Goal: Task Accomplishment & Management: Manage account settings

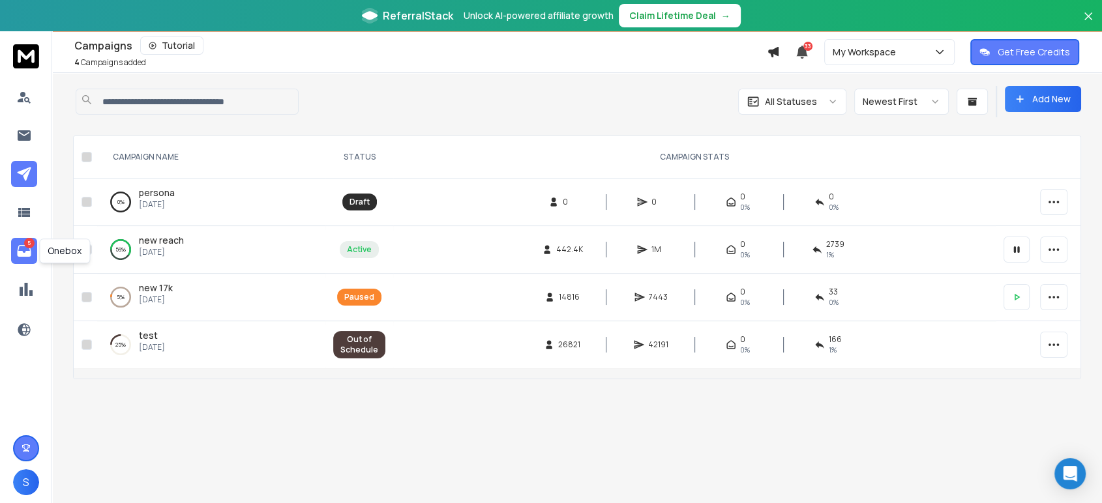
click at [23, 249] on icon at bounding box center [24, 251] width 16 height 16
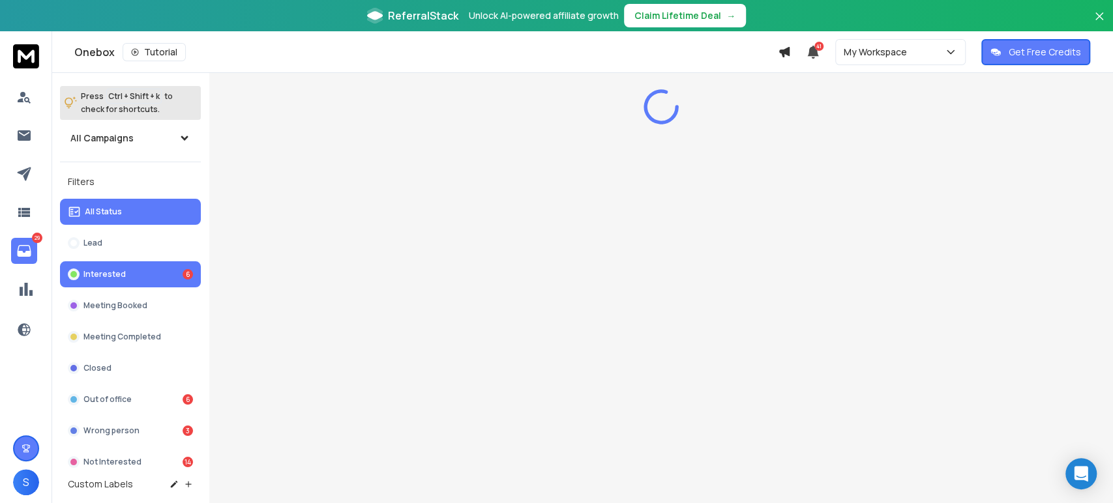
click at [108, 280] on div "Interested" at bounding box center [97, 275] width 58 height 12
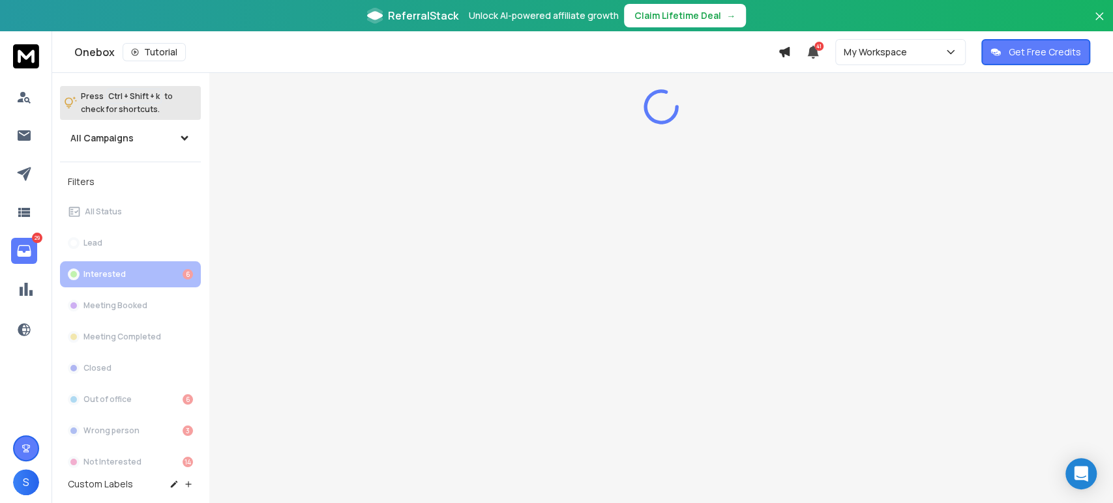
click at [1097, 9] on button "Close banner" at bounding box center [1099, 23] width 17 height 31
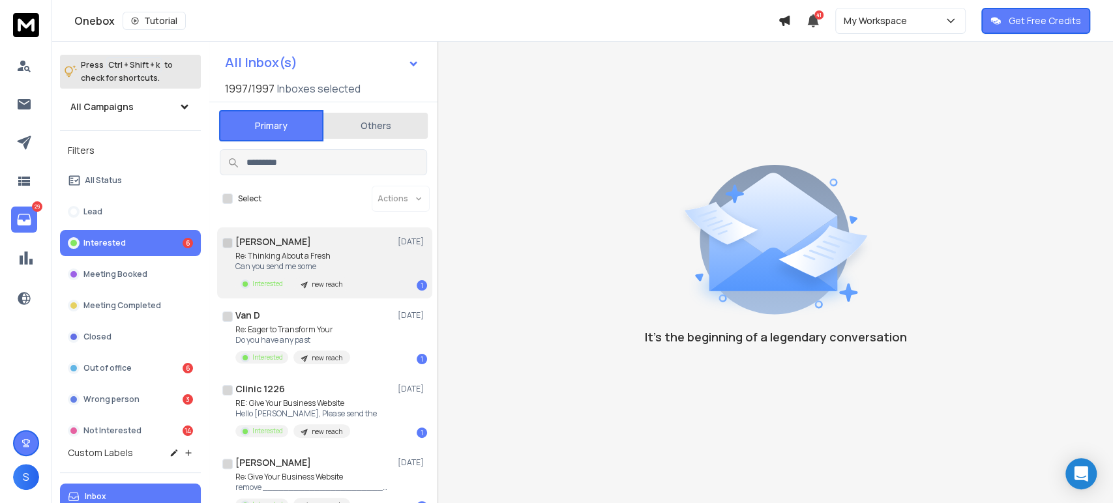
click at [359, 254] on div "Re: Thinking About a Fresh Can you send me some Interested new reach 1" at bounding box center [331, 271] width 192 height 40
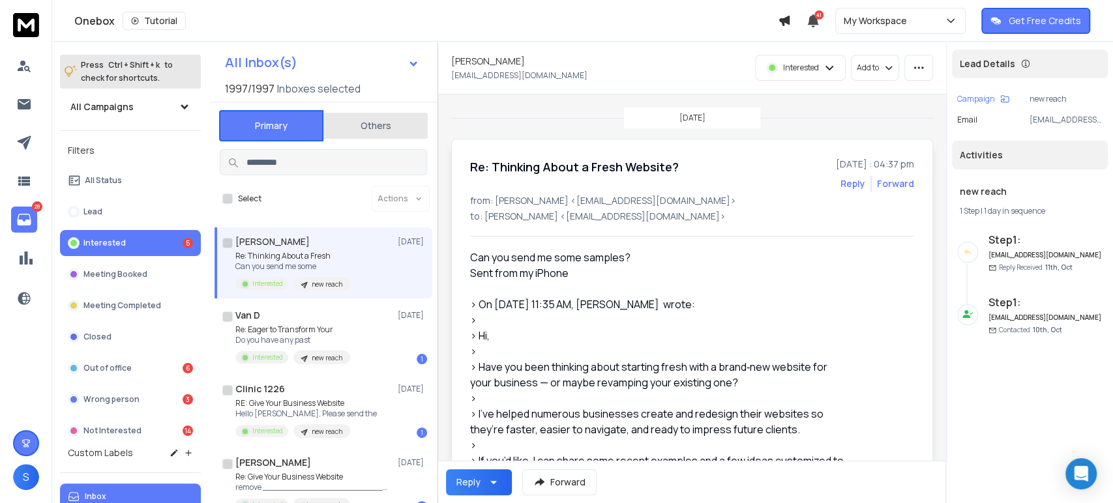
click at [635, 352] on div "Can you send me some samples? Sent from my iPhone > On [DATE] 11:35 AM, [PERSON…" at bounding box center [665, 435] width 391 height 370
click at [563, 486] on button "Forward" at bounding box center [559, 482] width 74 height 26
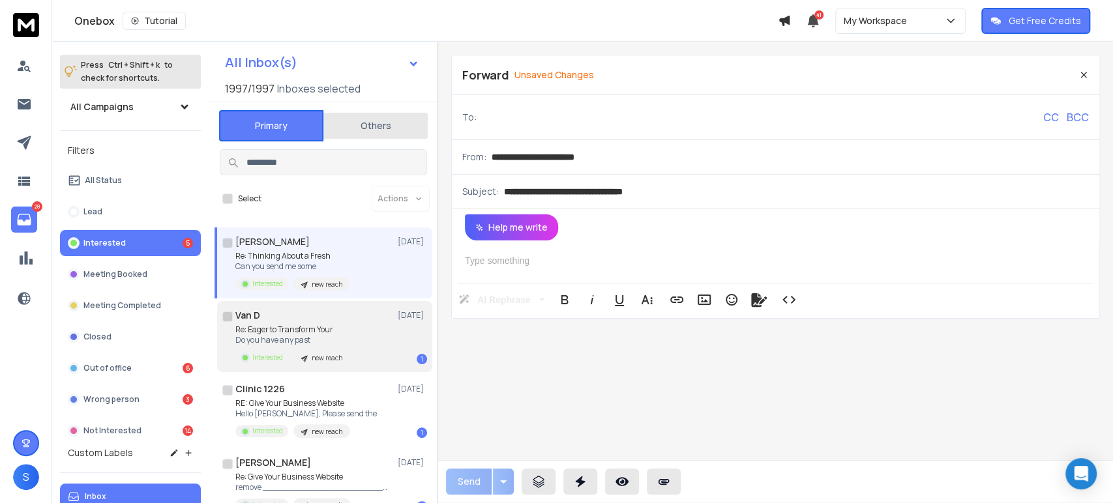
click at [318, 336] on p "Do you have any past" at bounding box center [292, 340] width 115 height 10
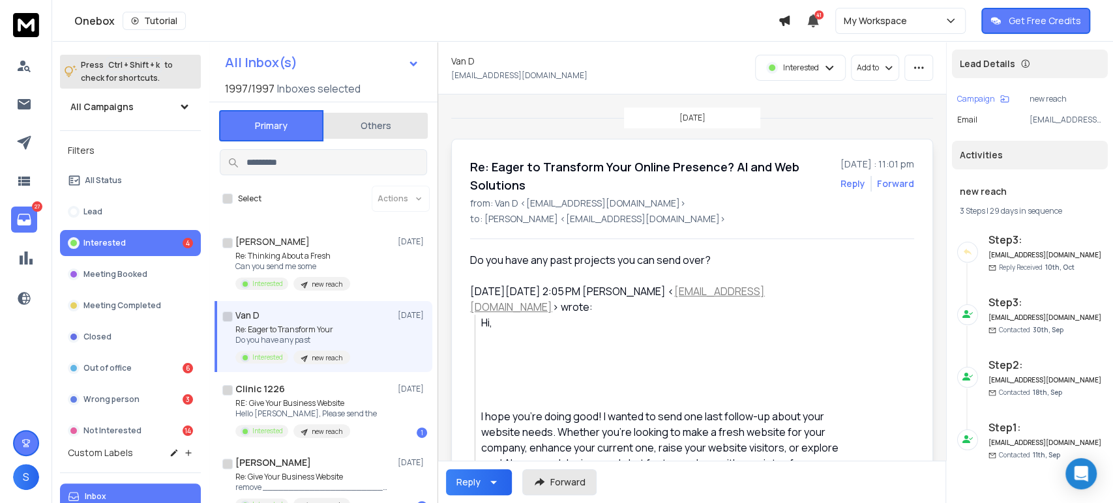
click at [549, 483] on button "Forward" at bounding box center [559, 482] width 74 height 26
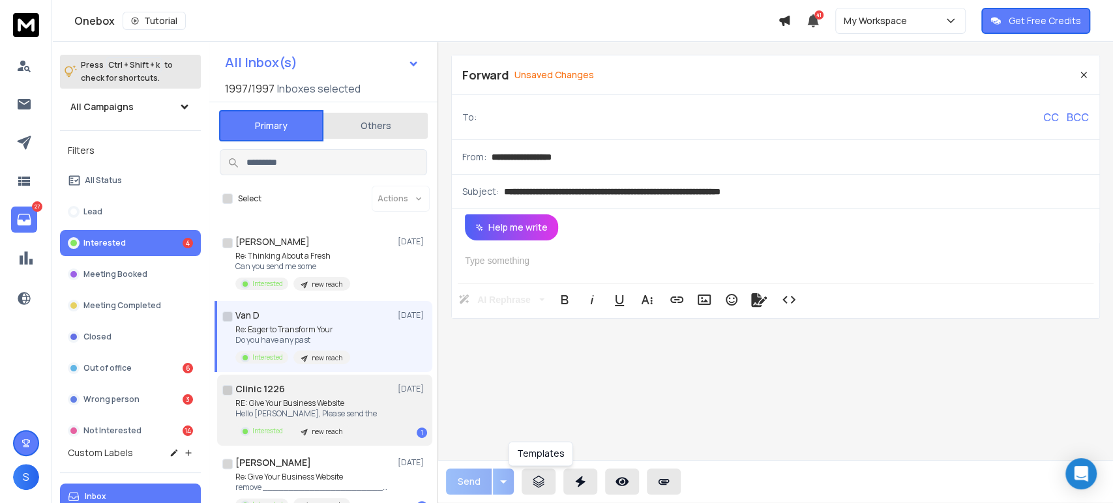
click at [305, 394] on div "Clinic 1226 10 Oct" at bounding box center [331, 389] width 192 height 13
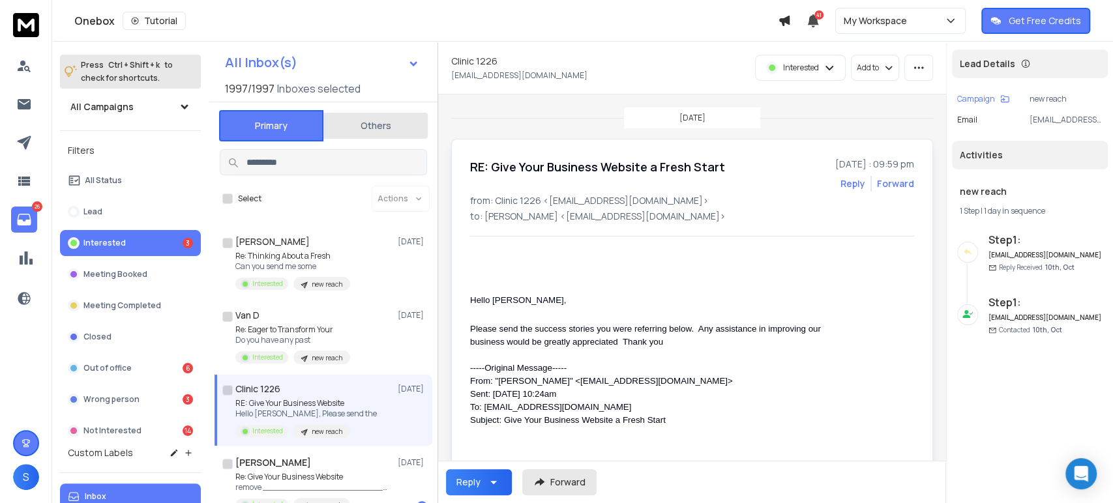
click at [563, 478] on button "Forward" at bounding box center [559, 482] width 74 height 26
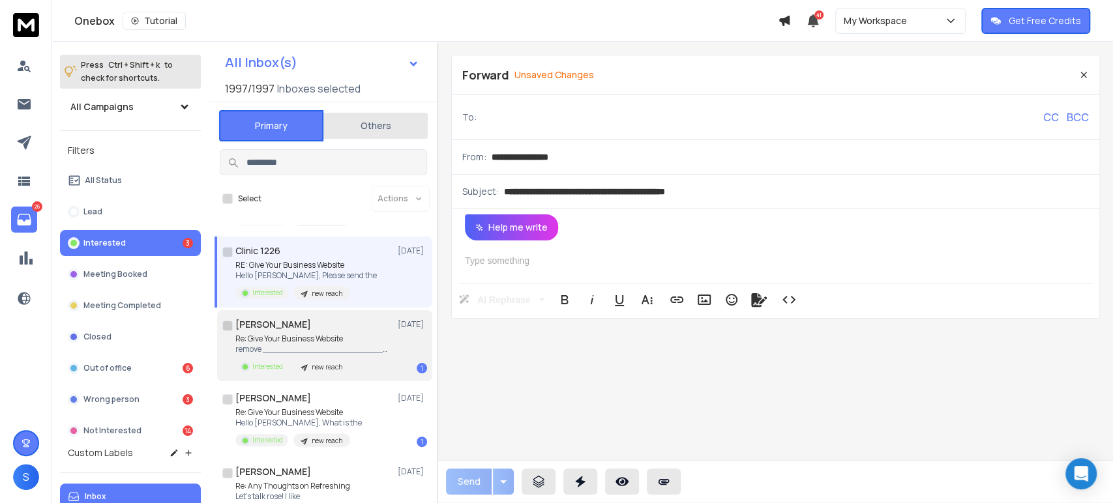
scroll to position [145, 0]
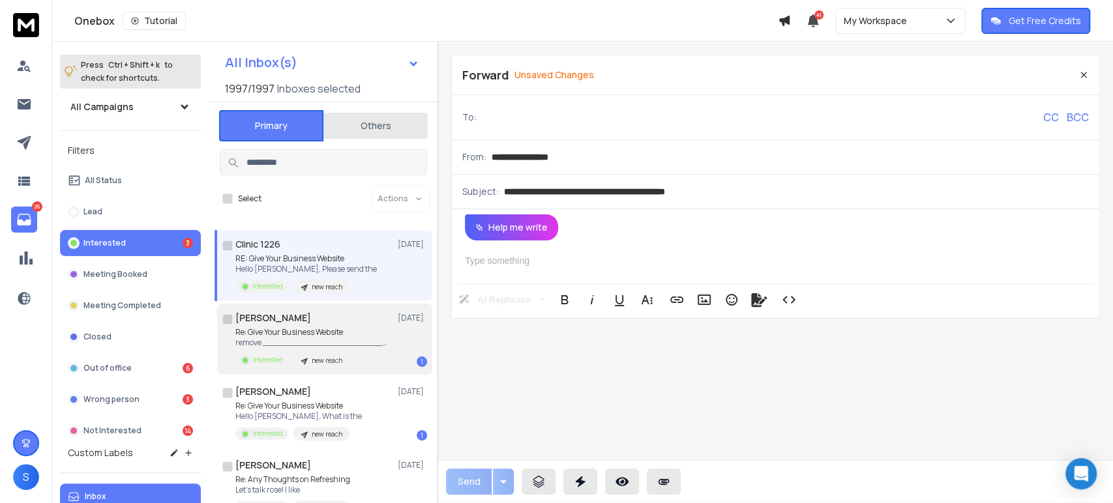
click at [349, 340] on p "remove ________________________________ From: Aurora Martinez" at bounding box center [313, 343] width 156 height 10
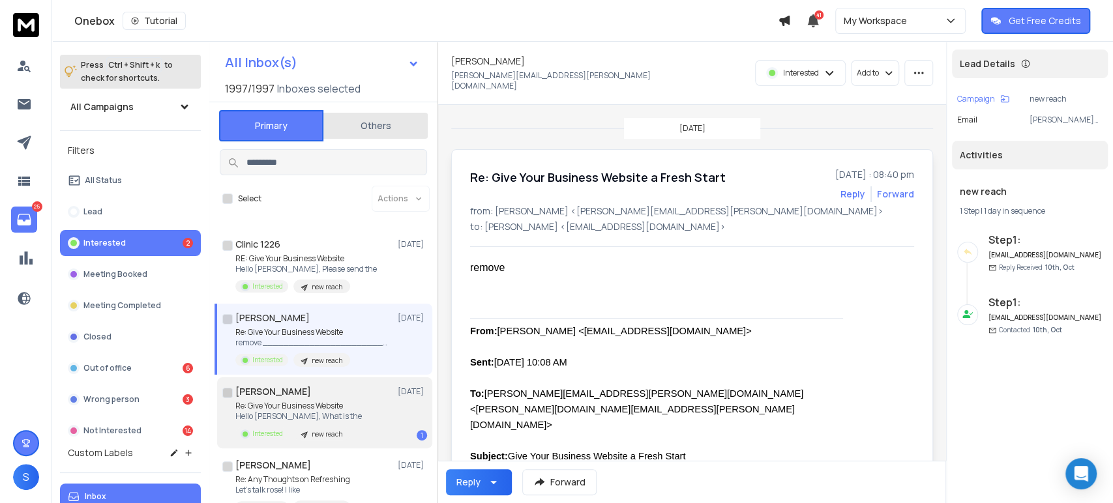
click at [355, 411] on div "Re: Give Your Business Website Hello Dana, What is the Interested new reach 1" at bounding box center [331, 421] width 192 height 40
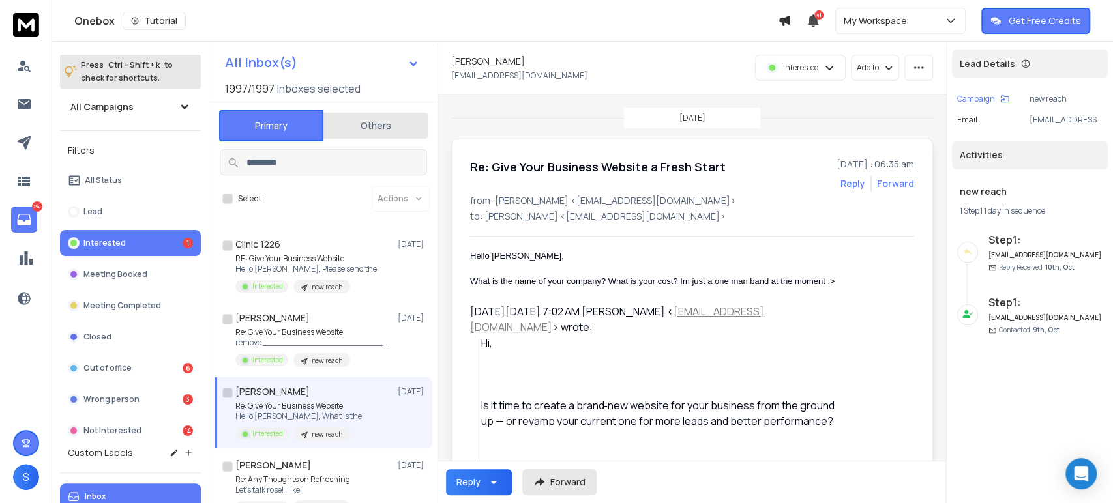
click at [577, 482] on button "Forward" at bounding box center [559, 482] width 74 height 26
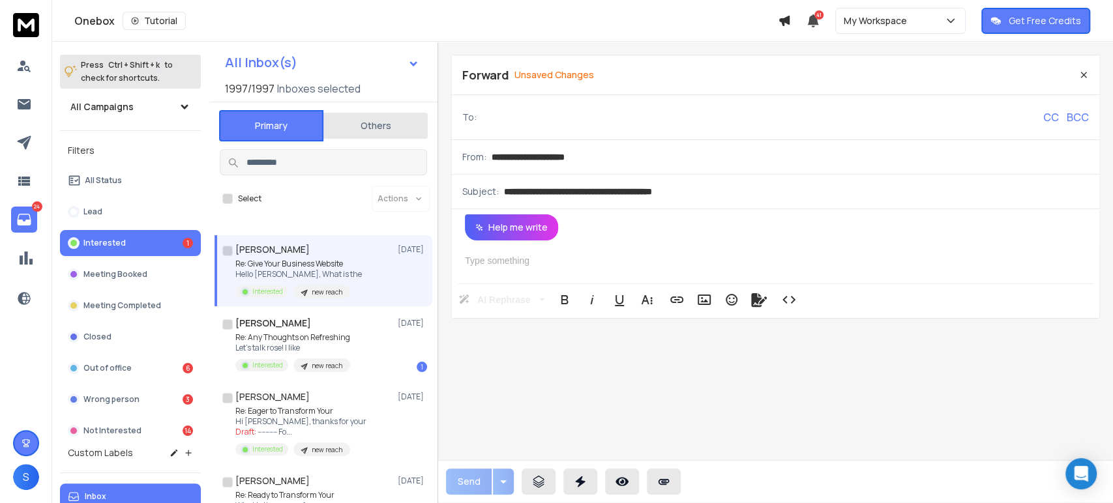
scroll to position [289, 0]
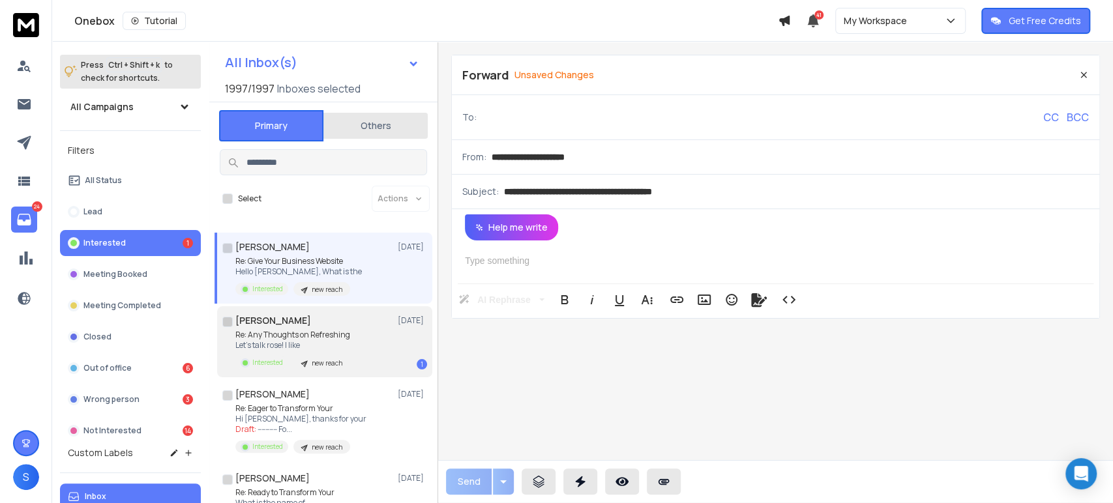
click at [297, 325] on h1 "Xavier Simmons" at bounding box center [273, 320] width 76 height 13
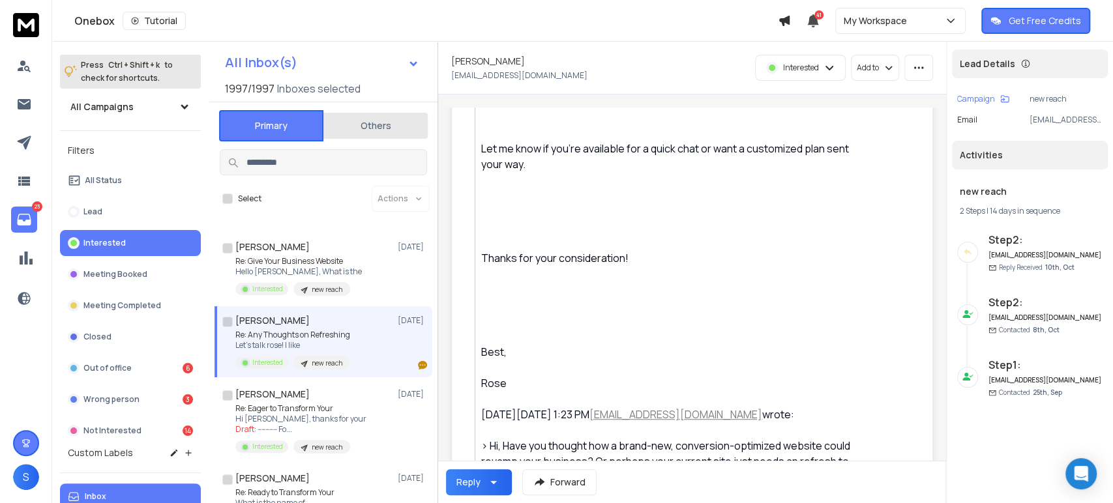
scroll to position [652, 0]
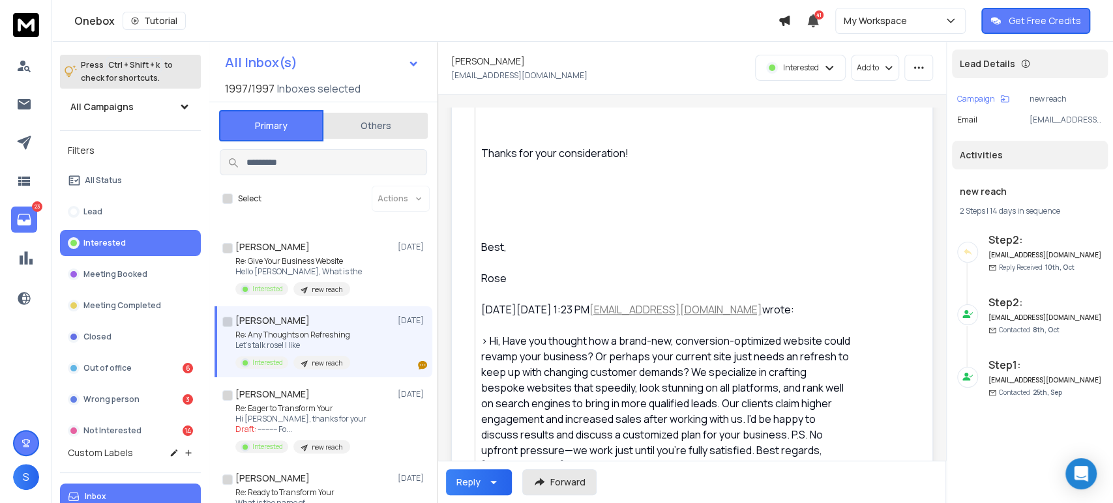
click at [572, 483] on button "Forward" at bounding box center [559, 482] width 74 height 26
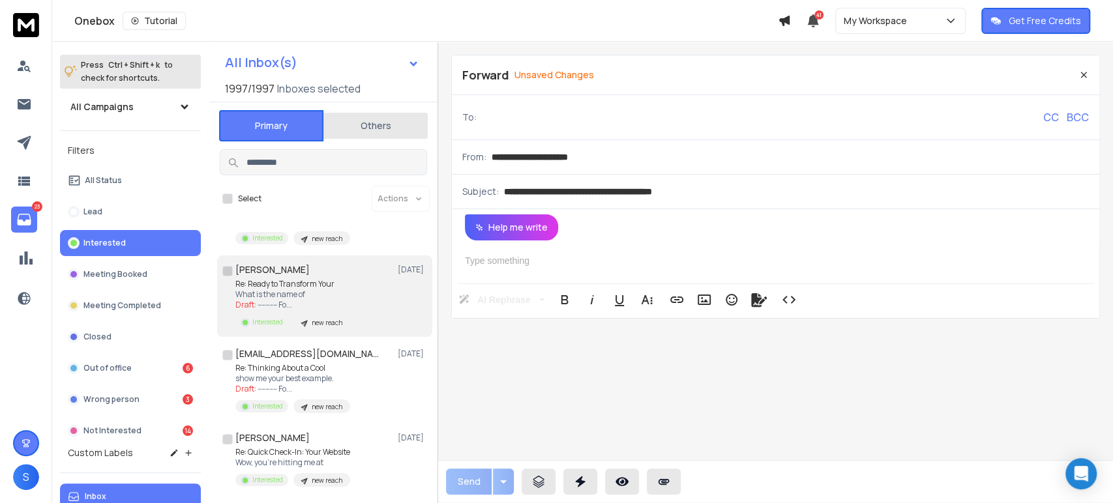
scroll to position [507, 0]
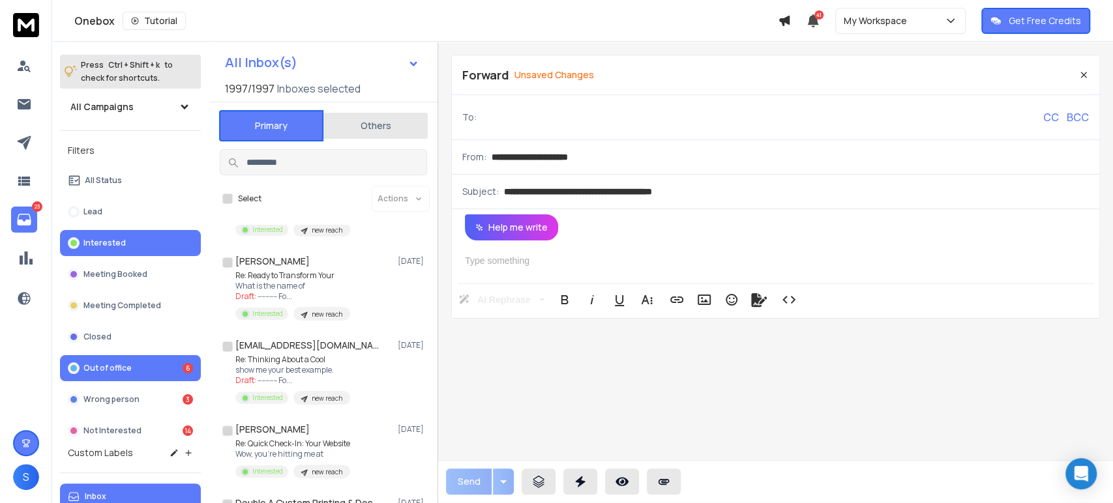
click at [143, 355] on button "Out of office 6" at bounding box center [130, 368] width 141 height 26
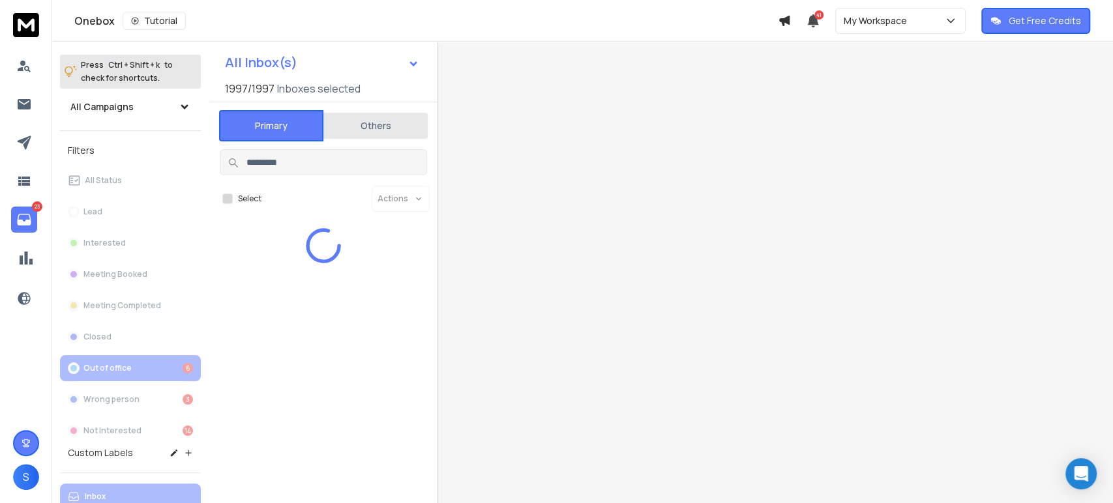
scroll to position [0, 0]
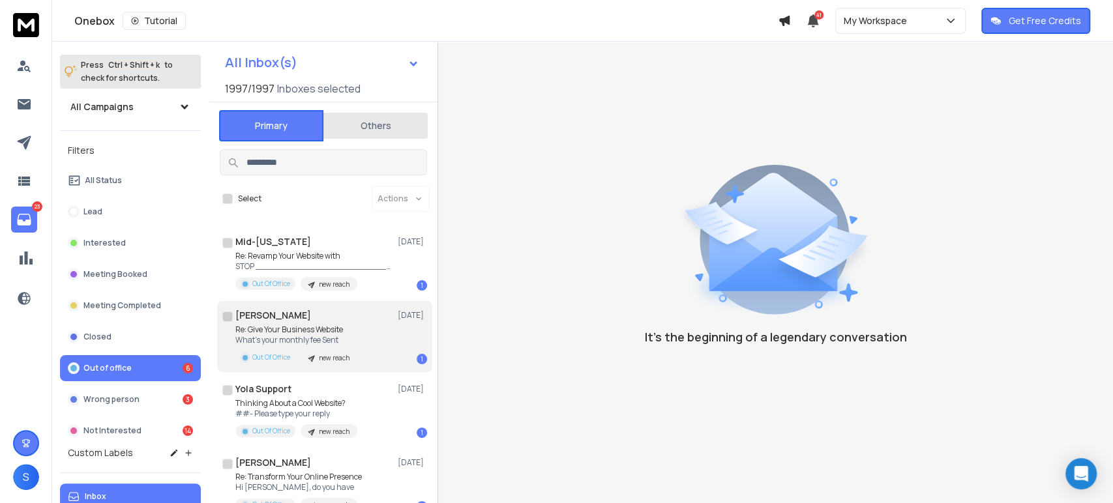
click at [310, 330] on p "Re: Give Your Business Website" at bounding box center [296, 330] width 122 height 10
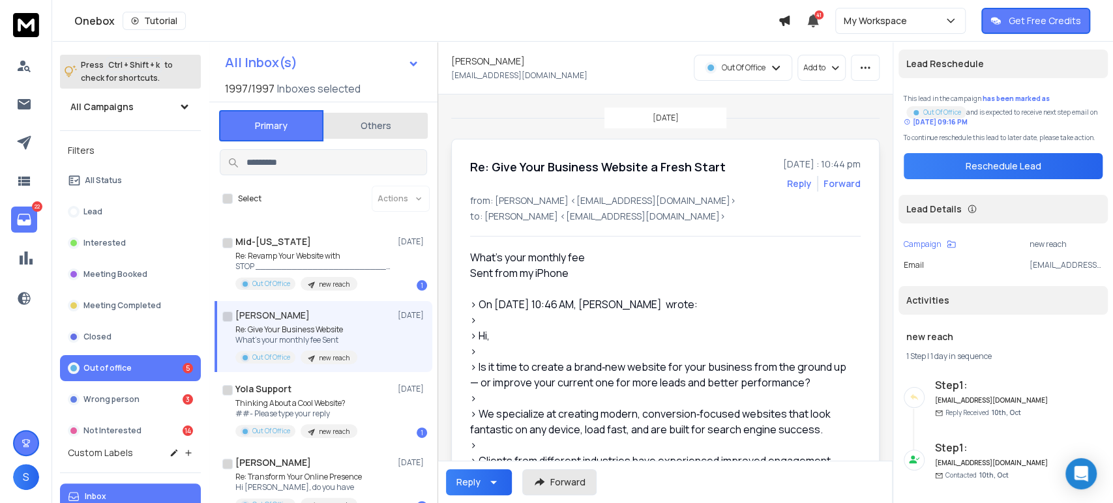
click at [563, 483] on button "Forward" at bounding box center [559, 482] width 74 height 26
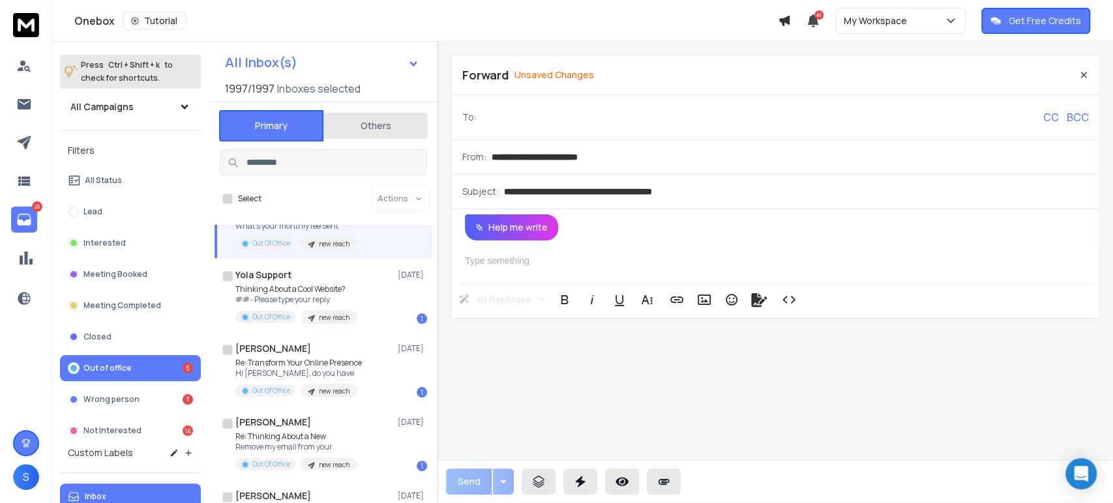
scroll to position [145, 0]
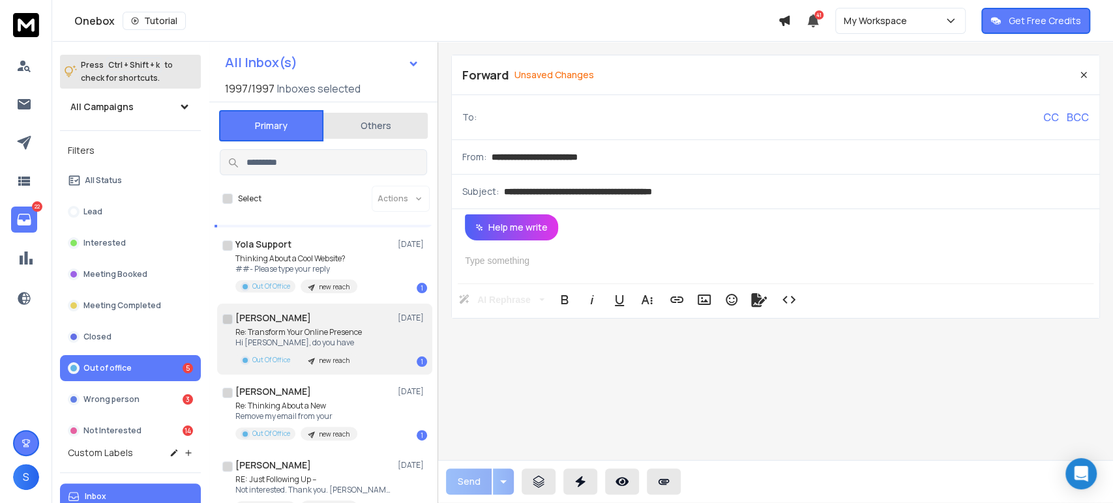
click at [317, 338] on p "Hi Evelyn, do you have" at bounding box center [298, 343] width 126 height 10
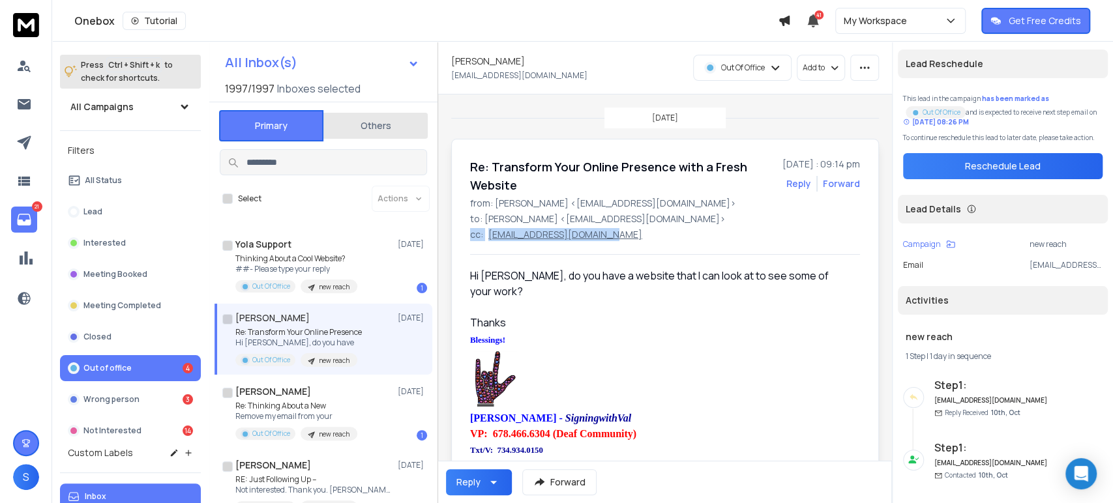
drag, startPoint x: 623, startPoint y: 237, endPoint x: 462, endPoint y: 233, distance: 161.1
copy div "cc: signingwithval@gmail.com"
click at [568, 473] on button "Forward" at bounding box center [559, 482] width 74 height 26
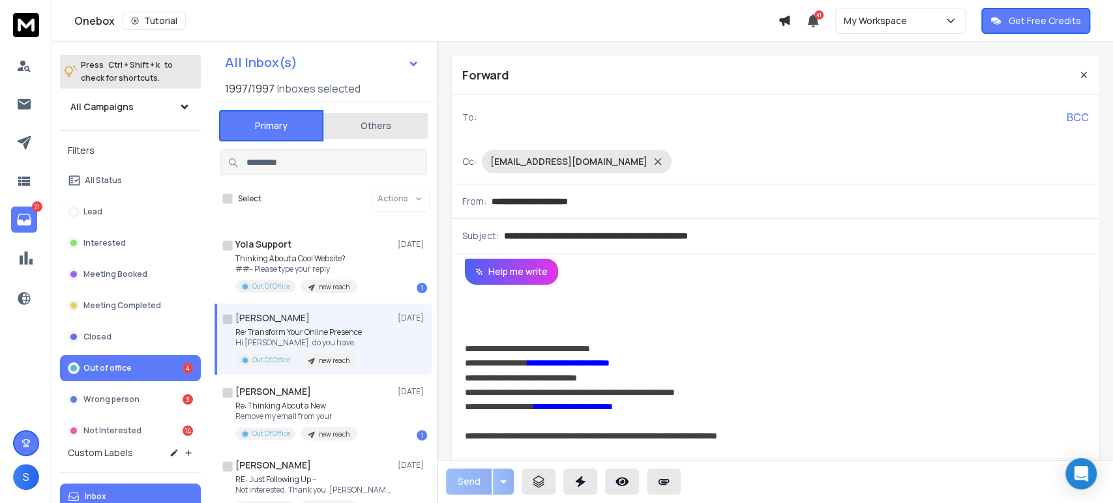
click at [666, 363] on div "**********" at bounding box center [775, 370] width 647 height 171
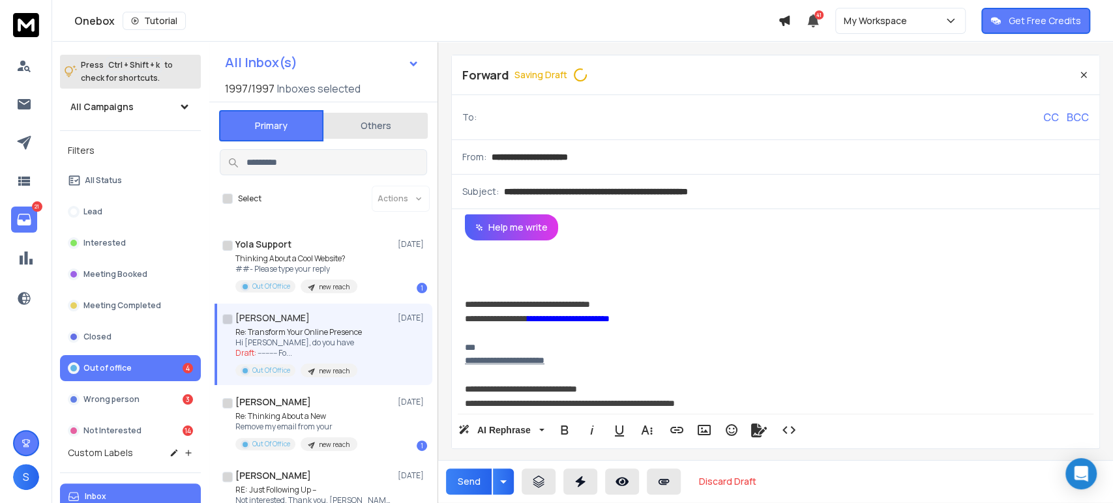
click at [534, 349] on p "***" at bounding box center [768, 347] width 607 height 13
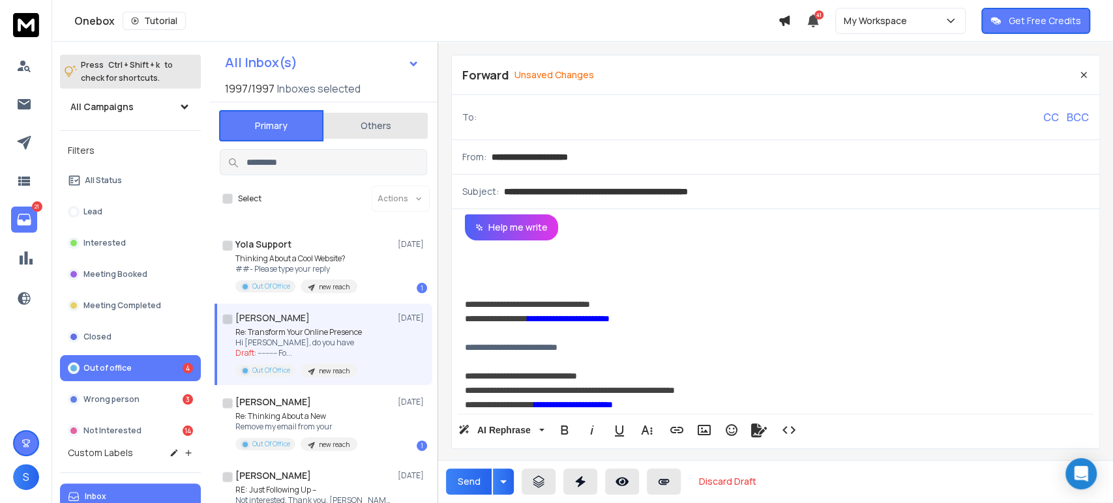
click at [471, 337] on p "**********" at bounding box center [768, 326] width 607 height 29
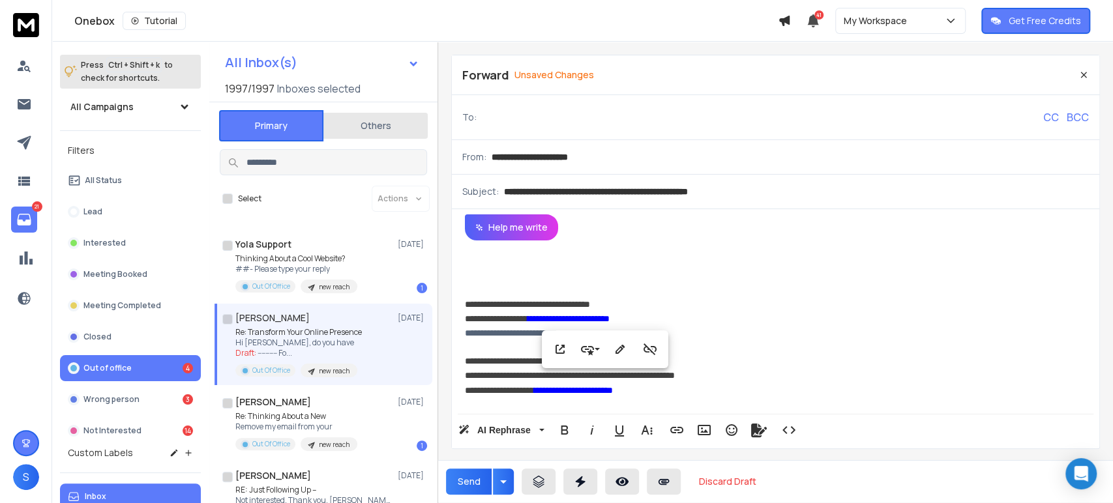
click at [468, 348] on div at bounding box center [775, 347] width 621 height 14
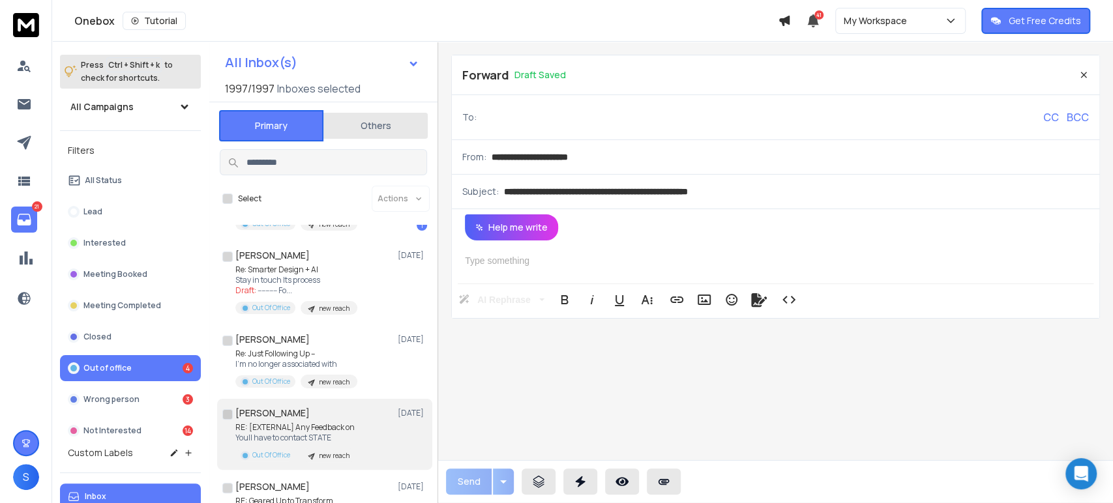
scroll to position [652, 0]
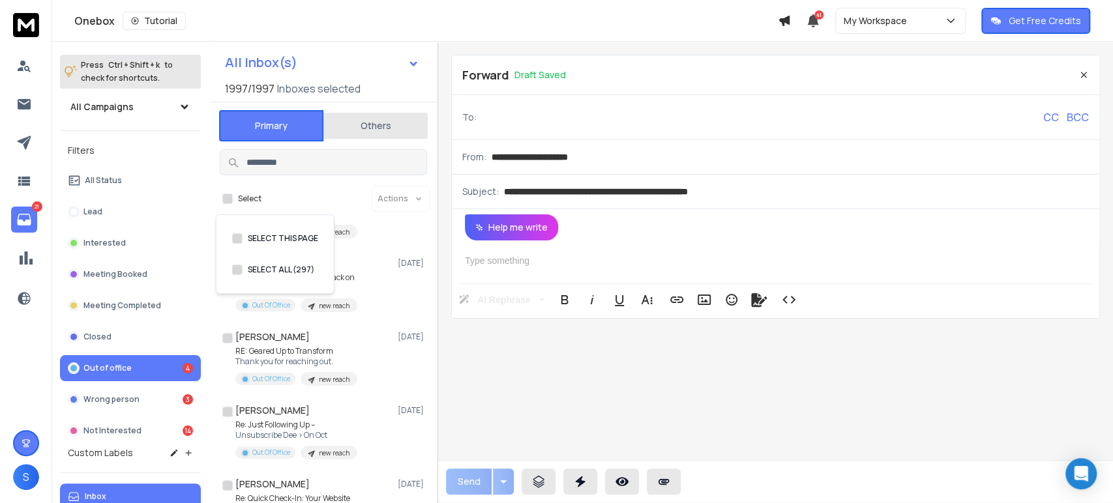
click at [231, 198] on button "SELECT THIS PAGE" at bounding box center [227, 199] width 10 height 10
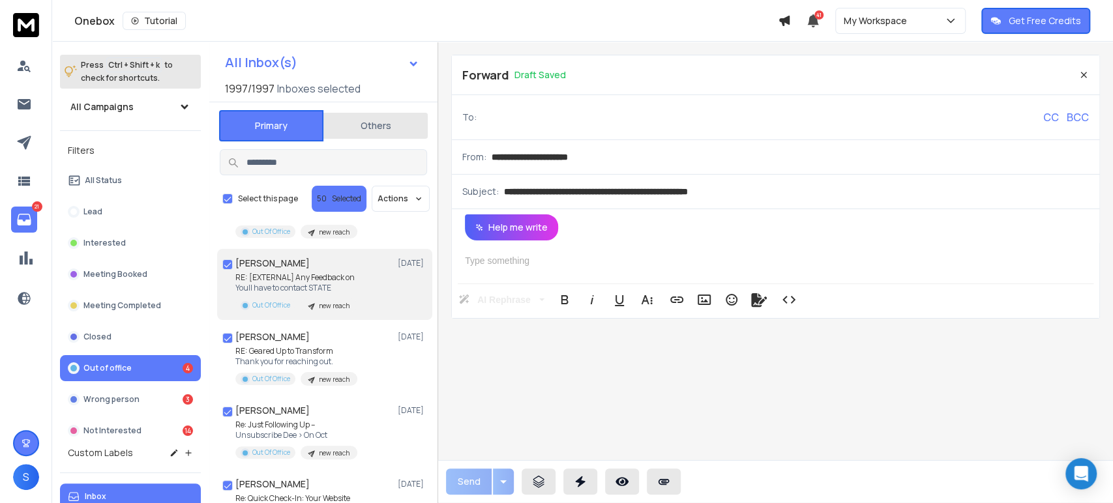
click at [227, 266] on button "button" at bounding box center [227, 264] width 10 height 10
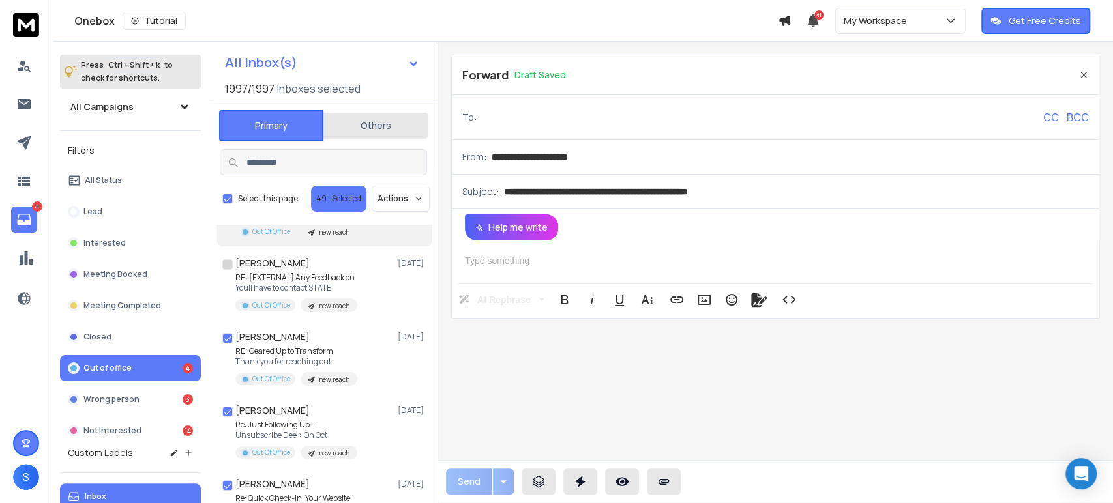
click at [229, 259] on button "button" at bounding box center [227, 264] width 10 height 10
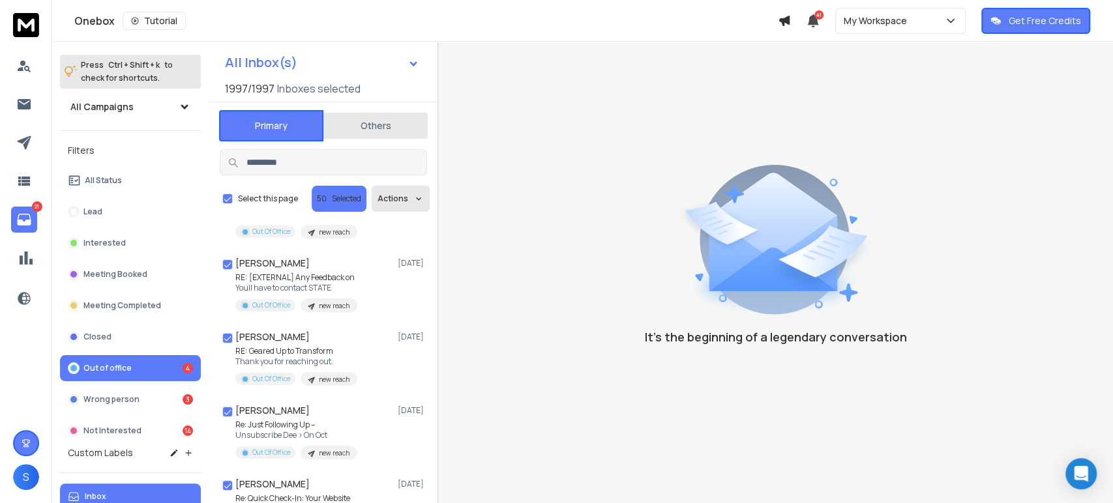
click at [379, 203] on p "Actions" at bounding box center [392, 199] width 31 height 10
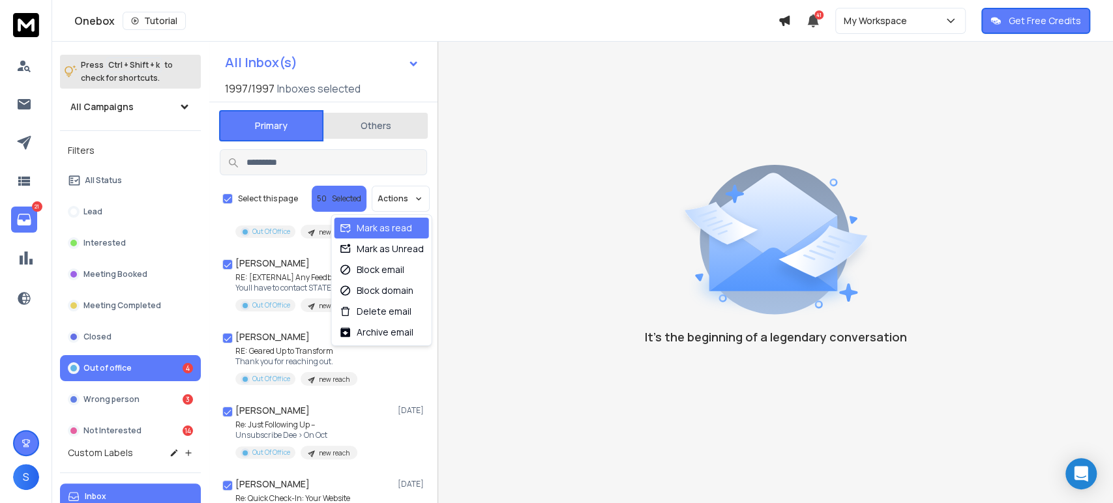
click at [386, 228] on div "Mark as read" at bounding box center [376, 228] width 72 height 13
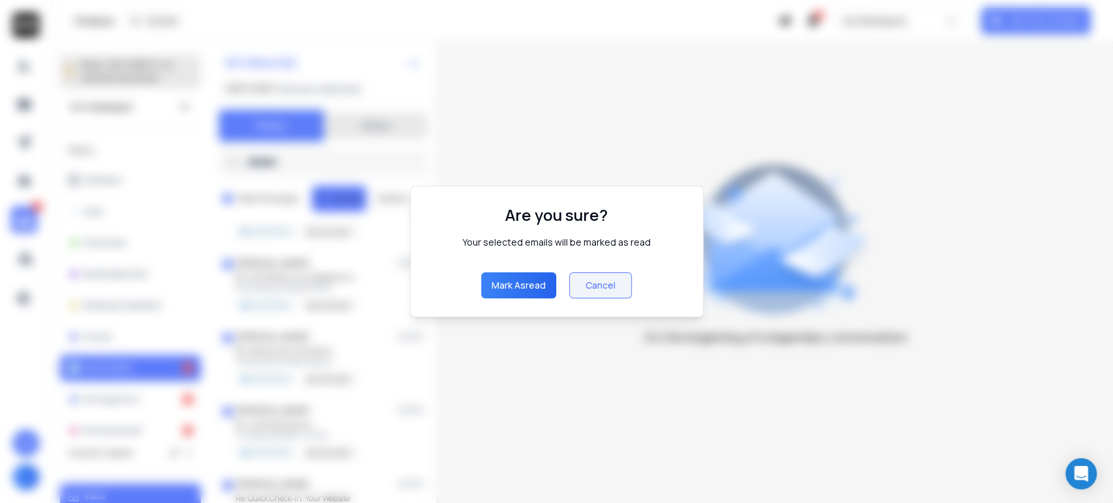
click at [538, 293] on button "Mark as read" at bounding box center [518, 285] width 75 height 26
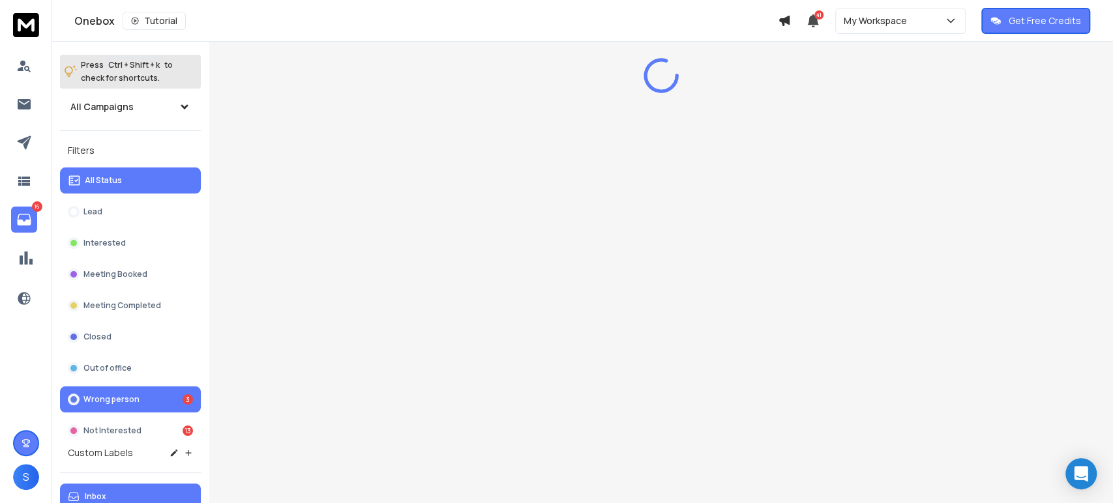
click at [153, 400] on button "Wrong person 3" at bounding box center [130, 400] width 141 height 26
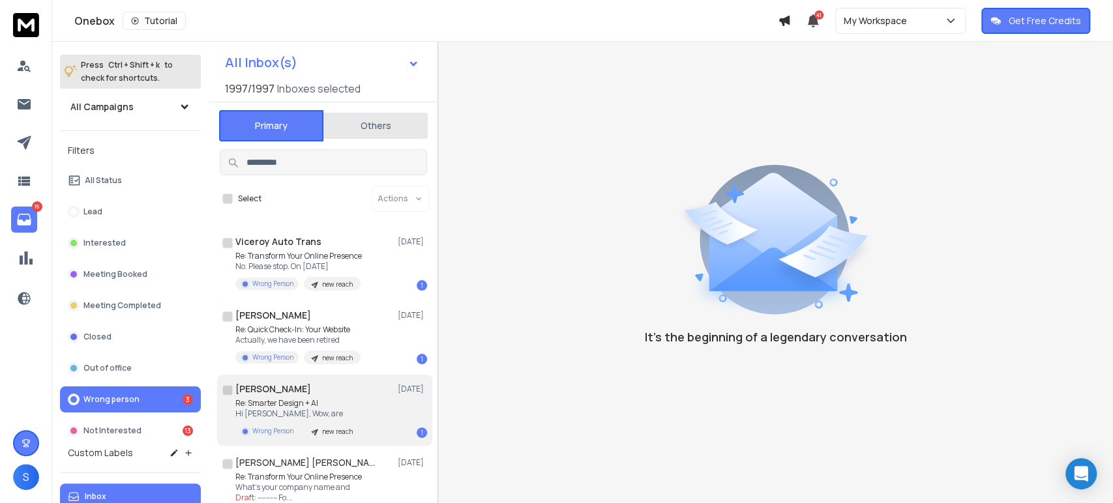
click at [372, 399] on div "Re: Smarter Design + AI Hi Rhonda Allen, Wow, are Wrong Person new reach 1" at bounding box center [331, 418] width 192 height 40
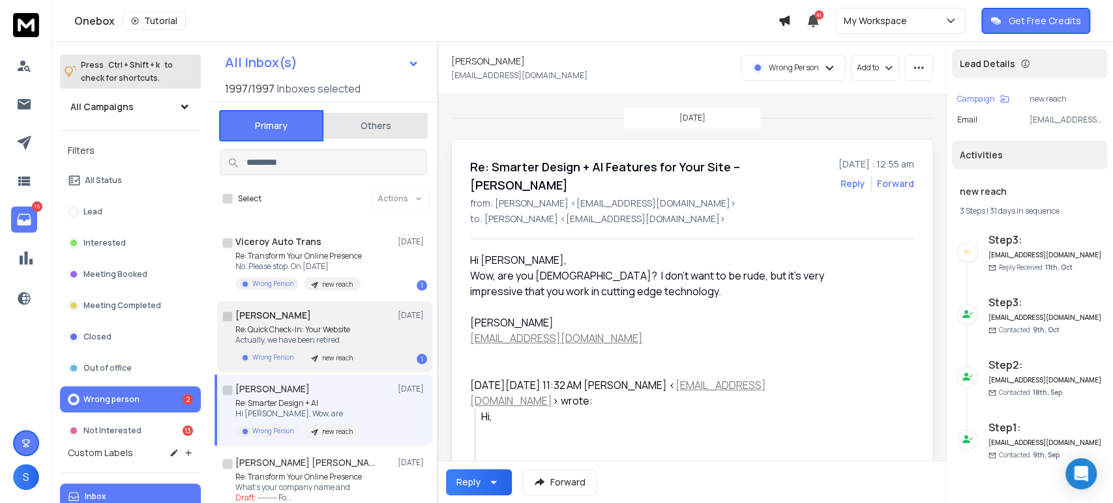
click at [355, 325] on p "Re: Quick Check-In: Your Website" at bounding box center [297, 330] width 125 height 10
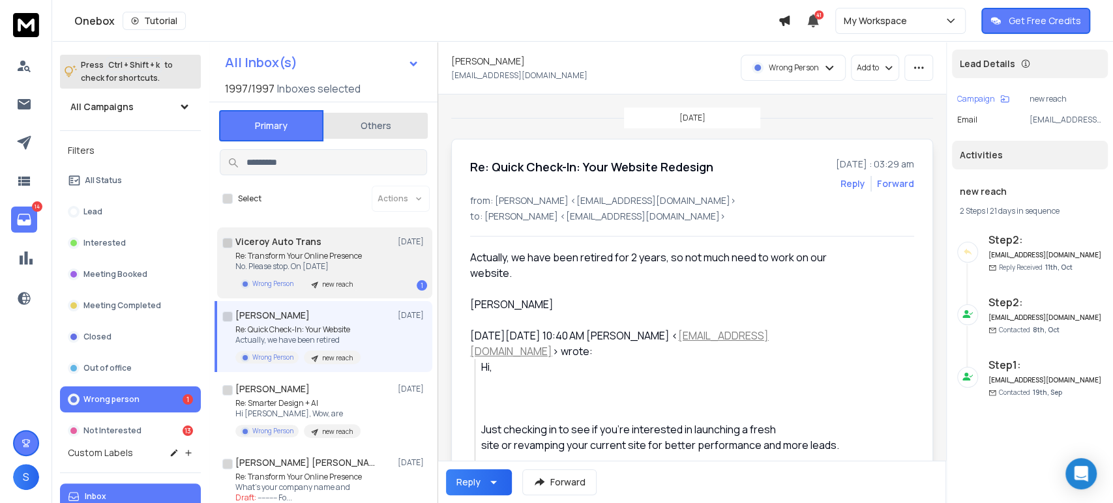
click at [361, 267] on p "No. Please stop. On 10/10/2025" at bounding box center [298, 266] width 126 height 10
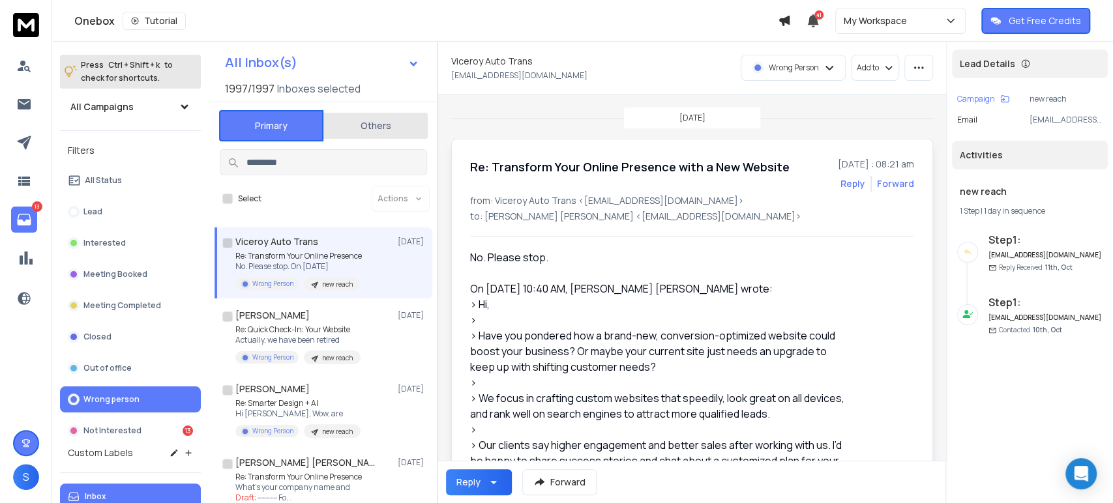
click at [107, 437] on button "Not Interested 13" at bounding box center [130, 431] width 141 height 26
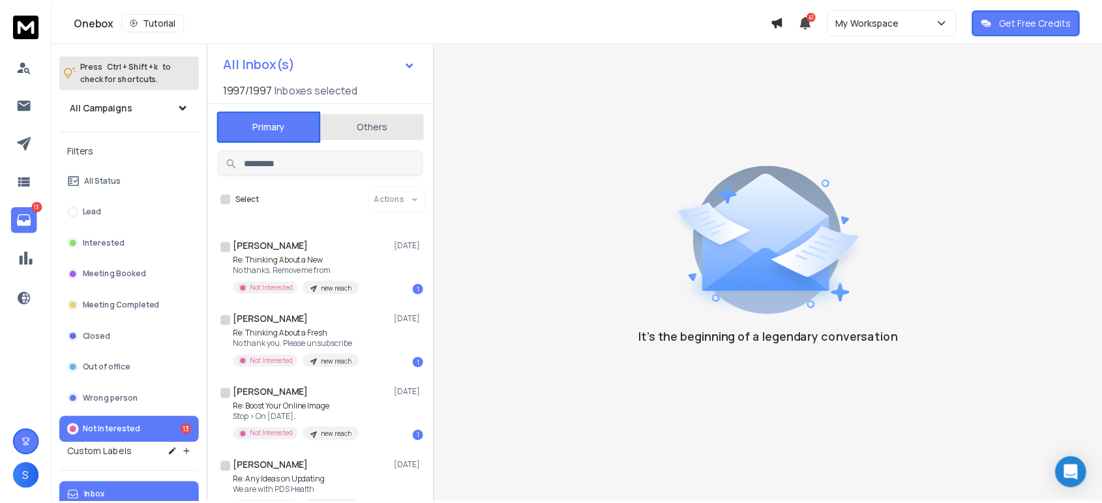
scroll to position [289, 0]
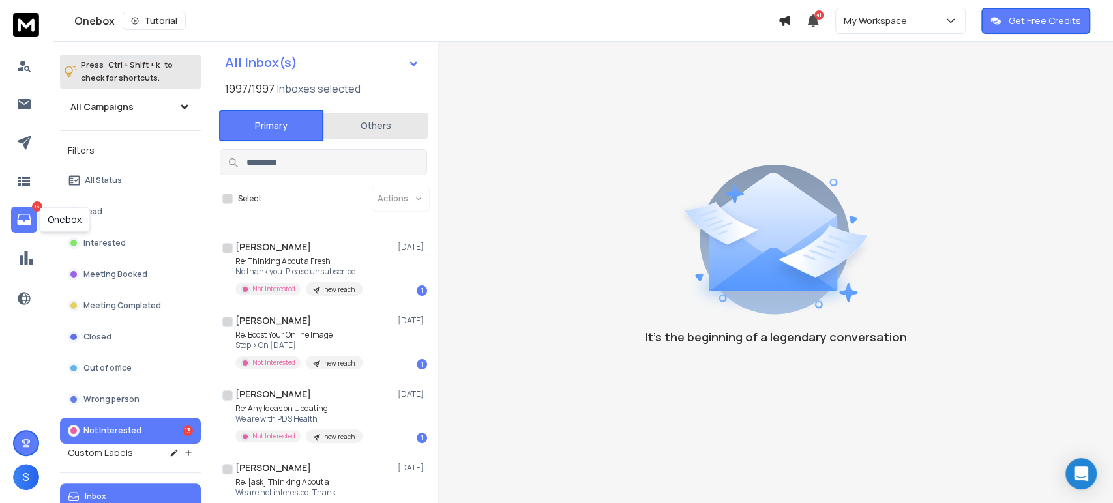
click at [30, 228] on link "13" at bounding box center [24, 220] width 26 height 26
click at [815, 25] on icon at bounding box center [812, 20] width 13 height 13
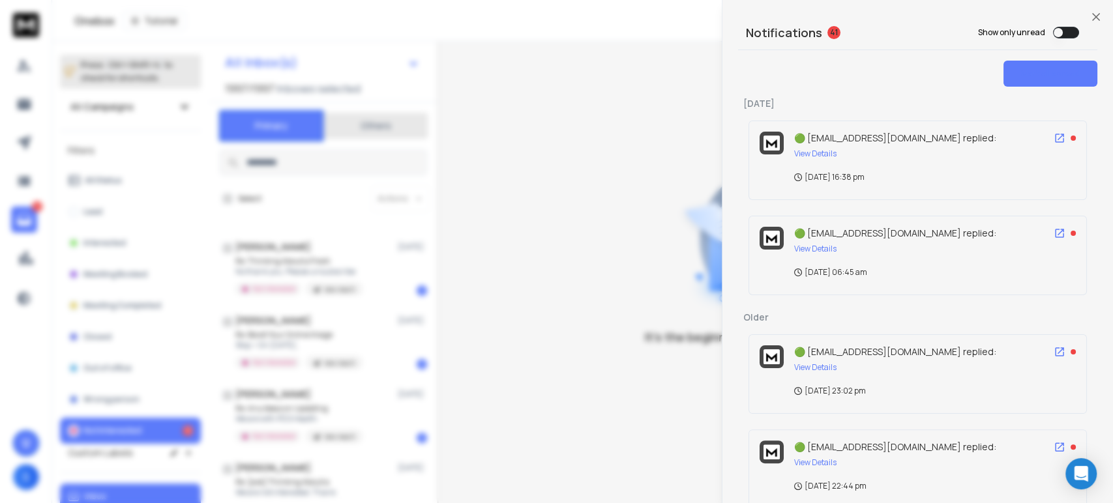
click at [1045, 82] on button "Mark all as read" at bounding box center [1050, 74] width 94 height 26
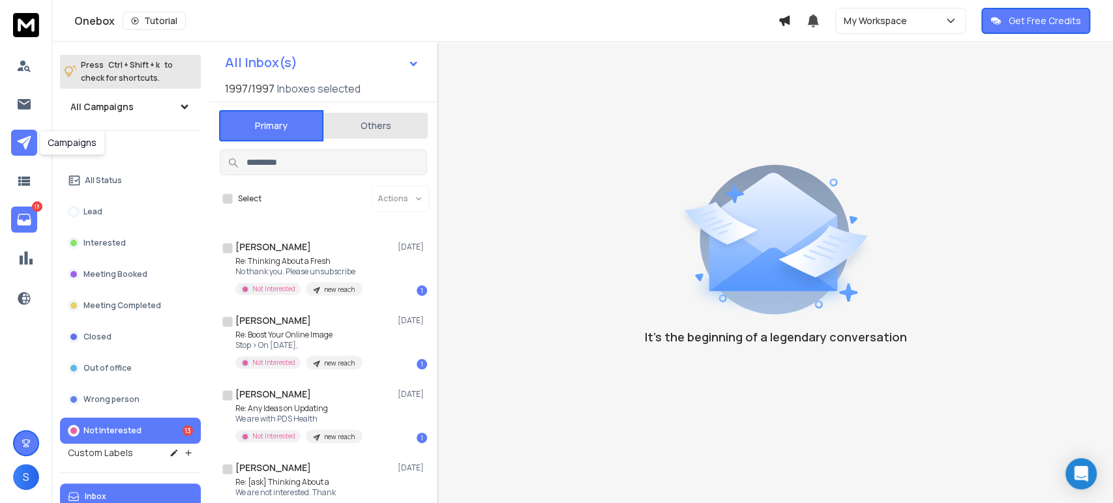
click at [20, 137] on icon at bounding box center [24, 143] width 16 height 16
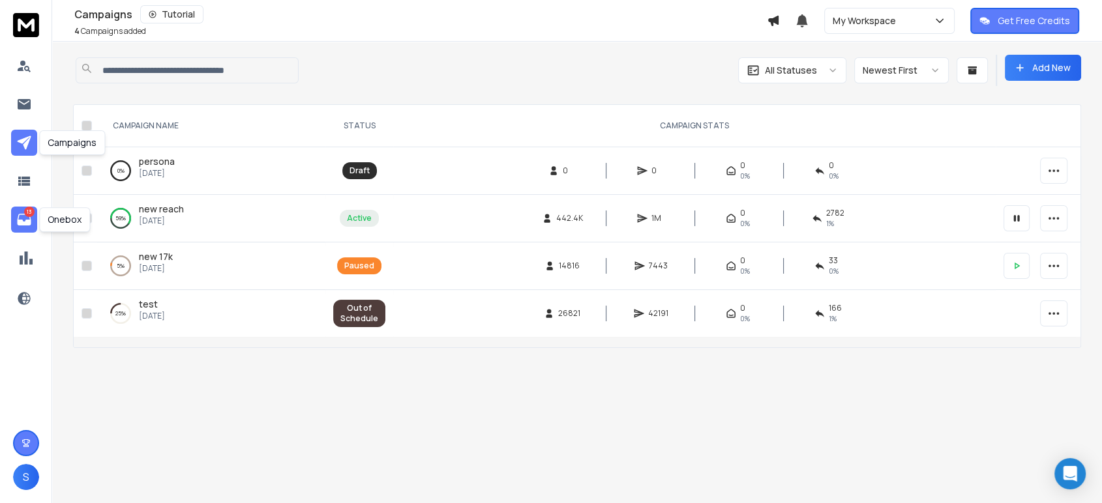
click at [25, 213] on p "13" at bounding box center [29, 212] width 10 height 10
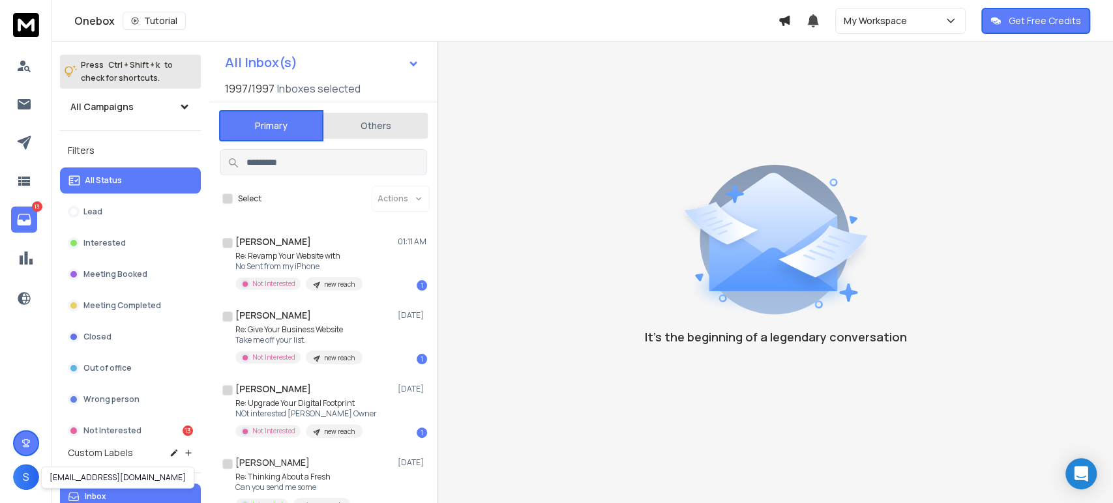
click at [25, 475] on span "S" at bounding box center [26, 477] width 26 height 26
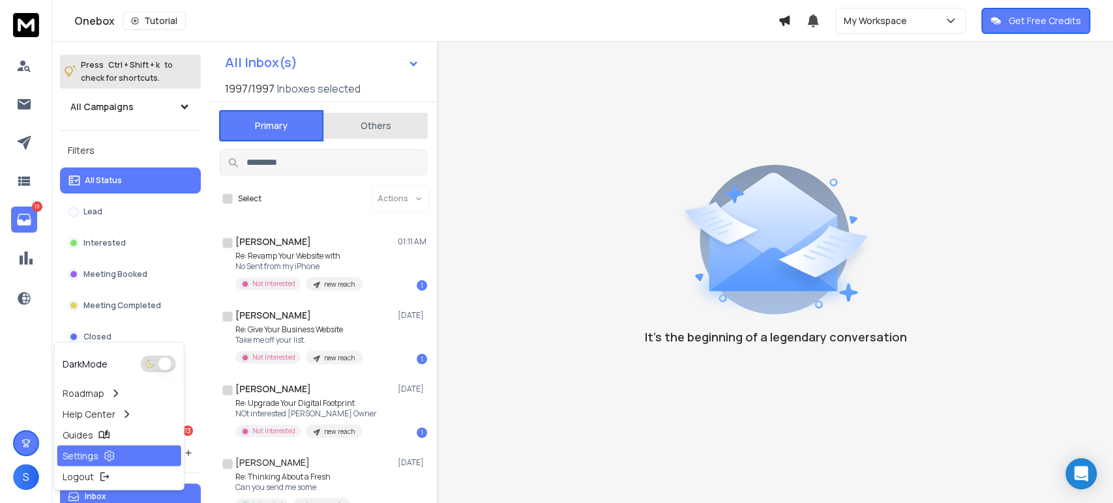
click at [86, 452] on p "Settings" at bounding box center [81, 455] width 36 height 13
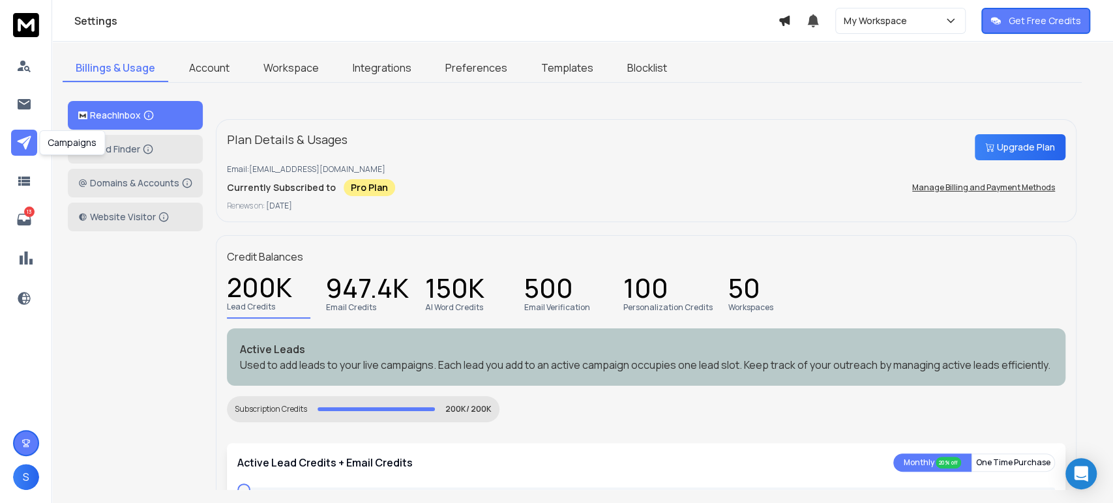
click at [26, 147] on icon at bounding box center [24, 143] width 16 height 16
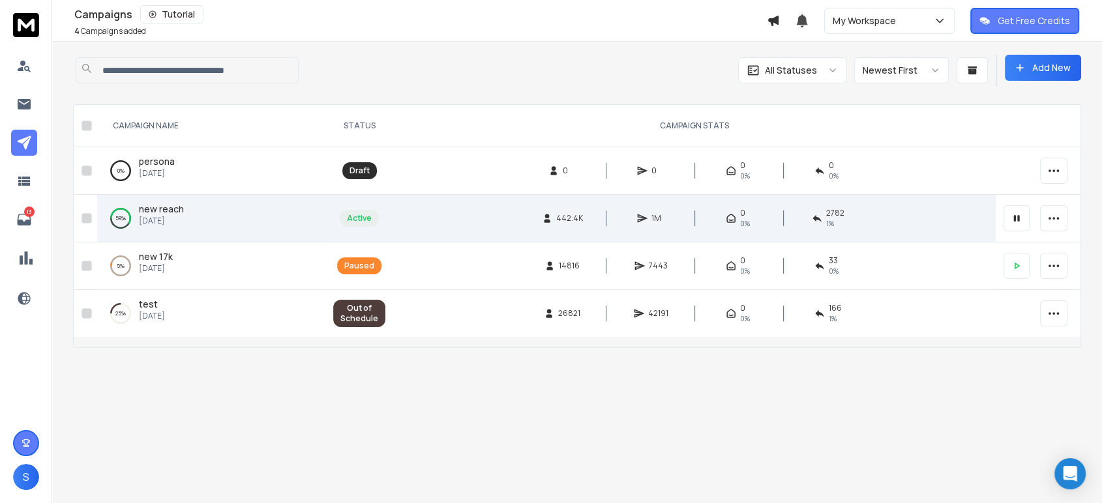
click at [269, 216] on div "59 % new reach 3 months ago" at bounding box center [211, 218] width 202 height 31
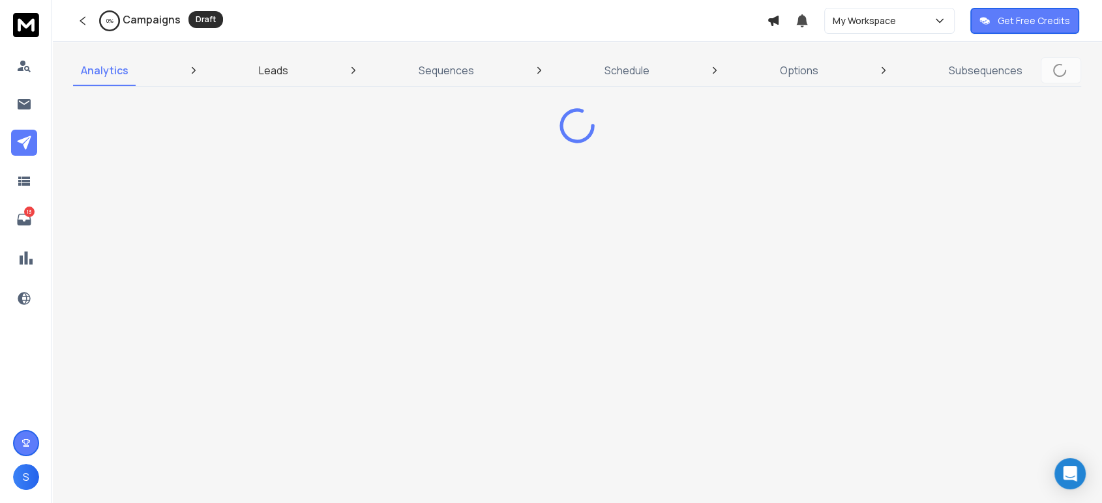
click at [276, 71] on p "Leads" at bounding box center [273, 71] width 29 height 16
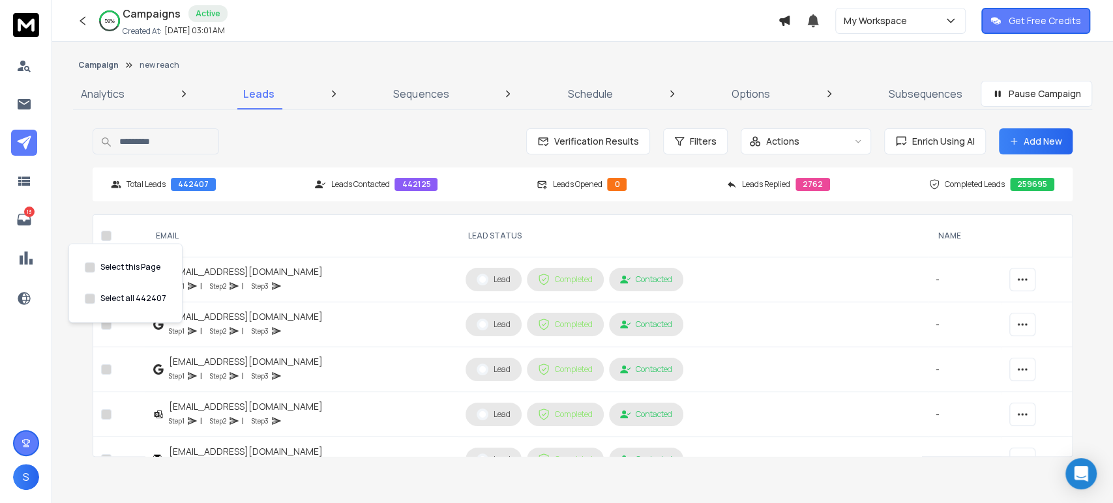
click at [87, 298] on button "Select this Page" at bounding box center [90, 298] width 10 height 10
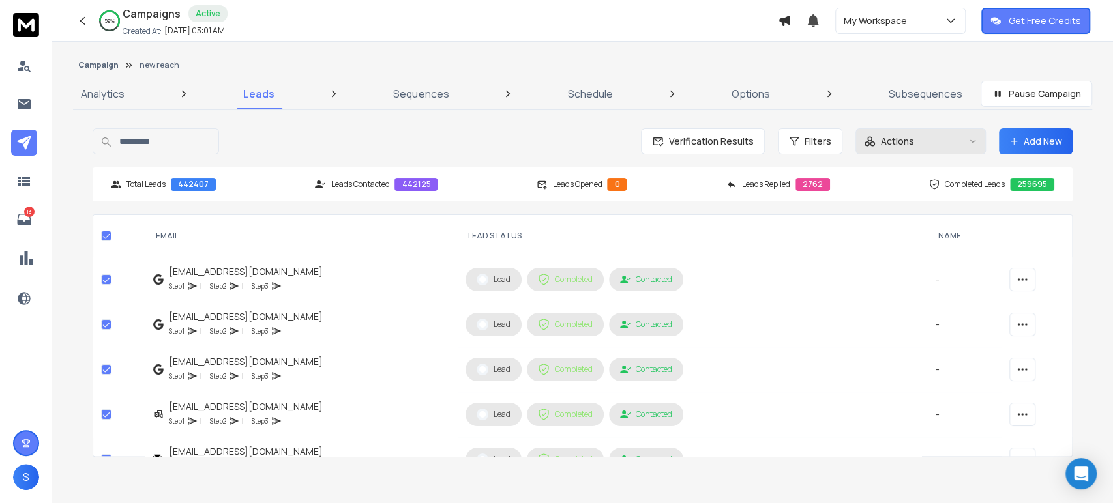
click at [892, 141] on p "Actions" at bounding box center [897, 141] width 33 height 13
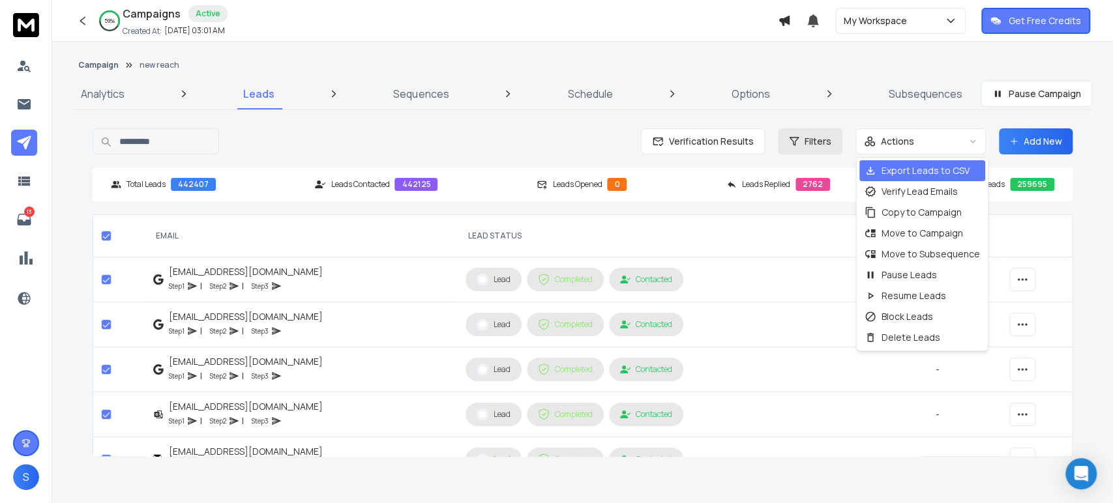
click at [796, 147] on button "Filters" at bounding box center [810, 141] width 65 height 26
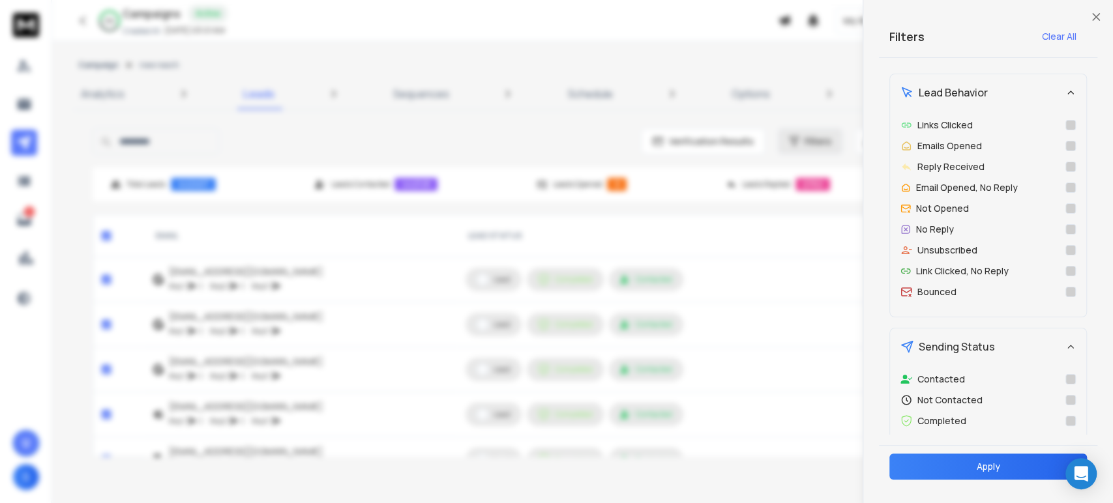
click at [796, 147] on div at bounding box center [556, 251] width 1113 height 503
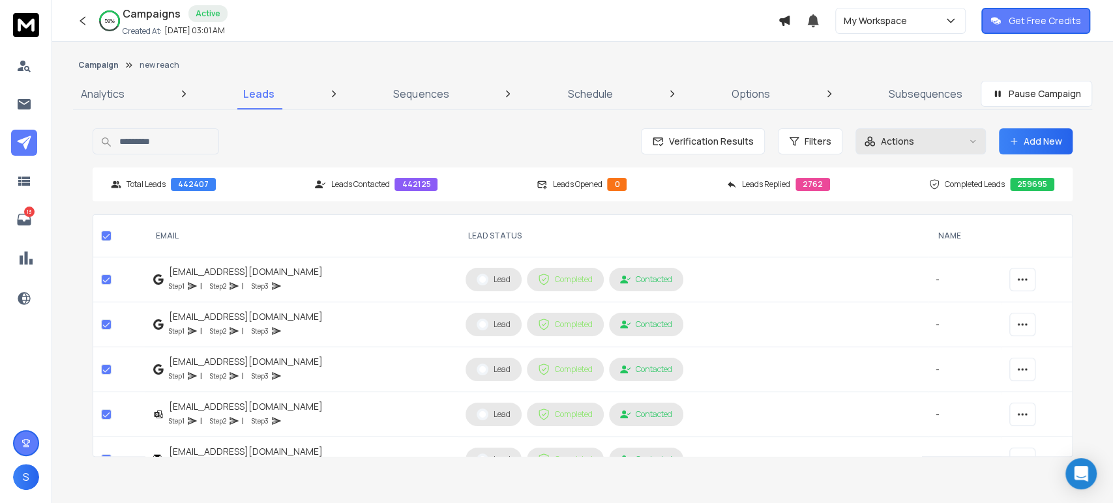
click at [883, 145] on p "Actions" at bounding box center [897, 141] width 33 height 13
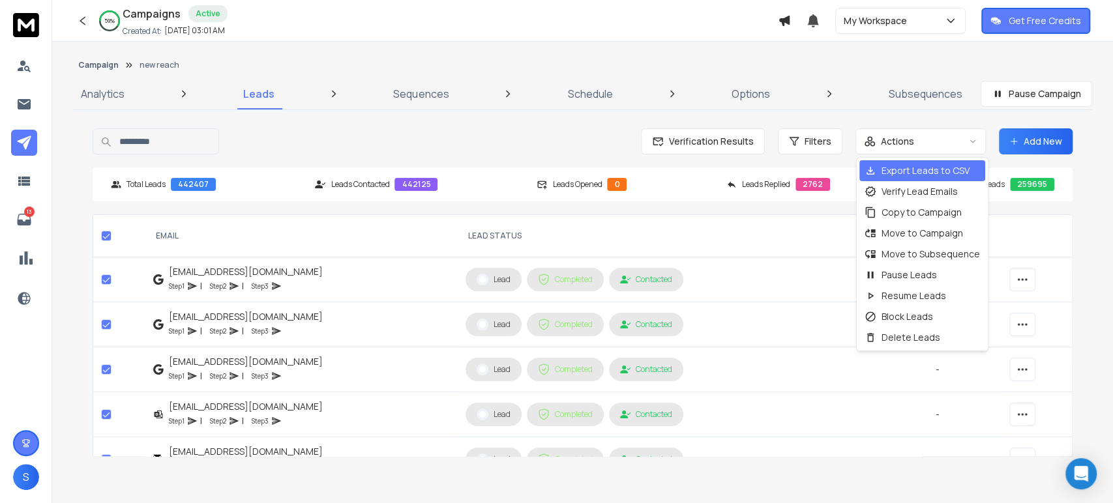
click at [922, 166] on p "Export Leads to CSV" at bounding box center [925, 170] width 88 height 13
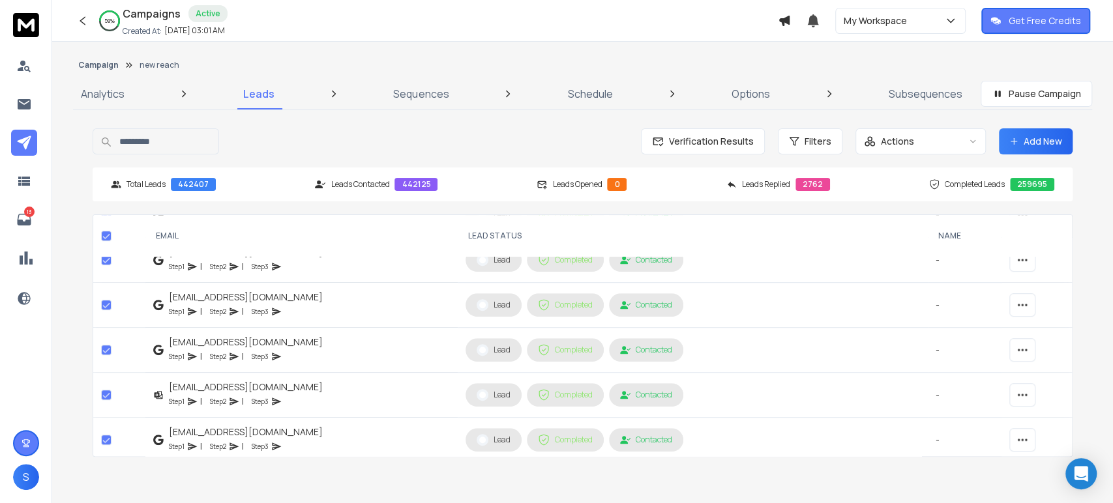
scroll to position [579, 0]
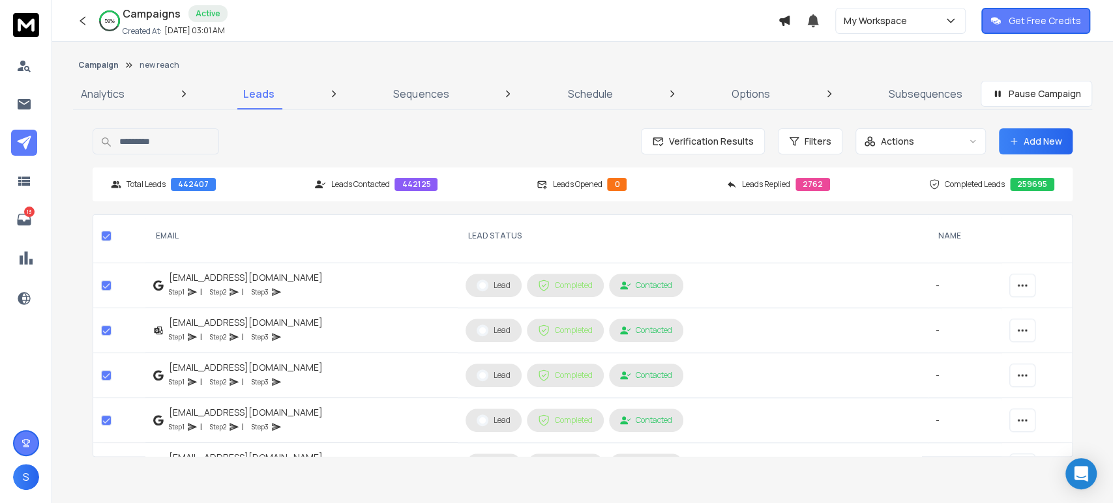
drag, startPoint x: 1052, startPoint y: 0, endPoint x: 572, endPoint y: 145, distance: 502.0
click at [572, 145] on div "Verification Results Filters Actions Add New" at bounding box center [582, 141] width 979 height 26
click at [904, 135] on p "Actions" at bounding box center [897, 141] width 33 height 13
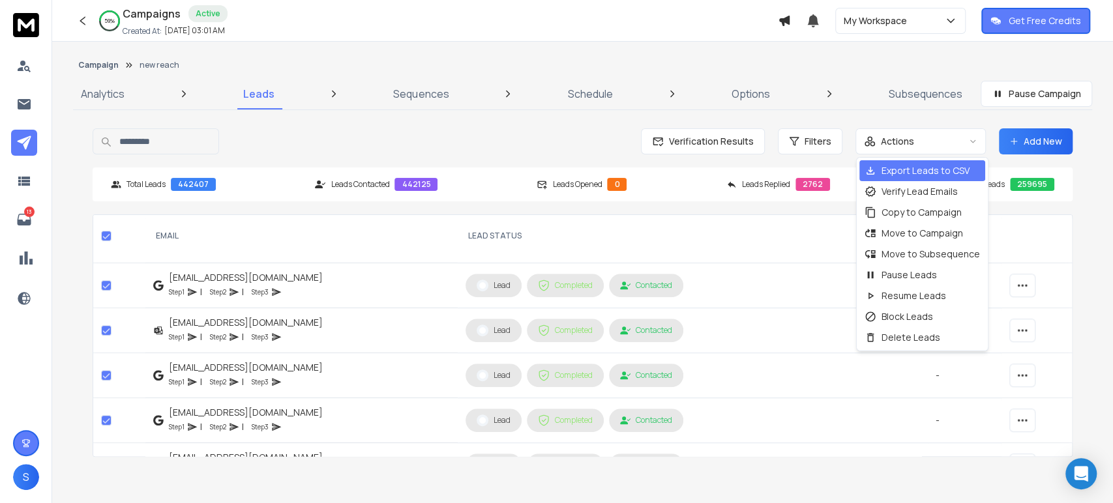
click at [945, 167] on p "Export Leads to CSV" at bounding box center [925, 170] width 88 height 13
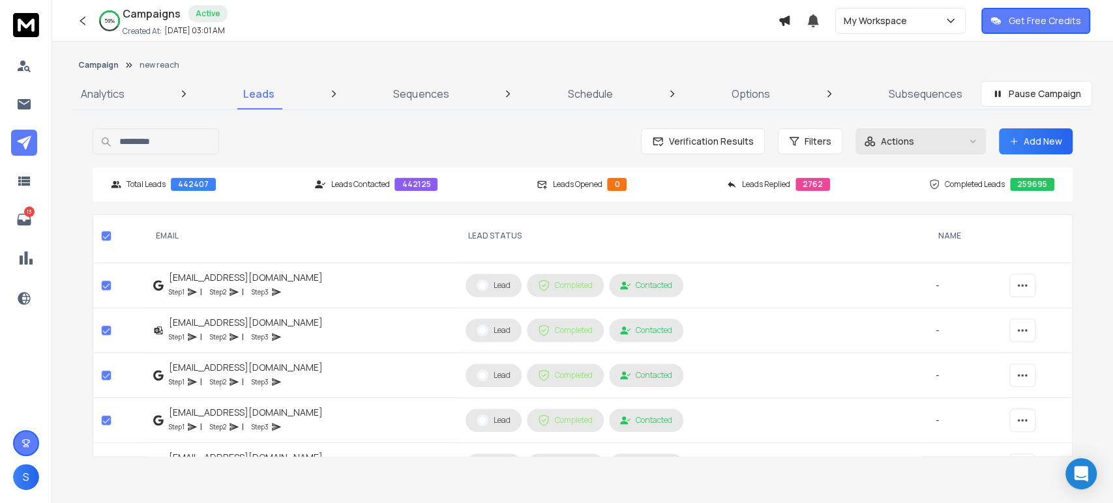
click at [953, 139] on div "Actions" at bounding box center [913, 141] width 99 height 13
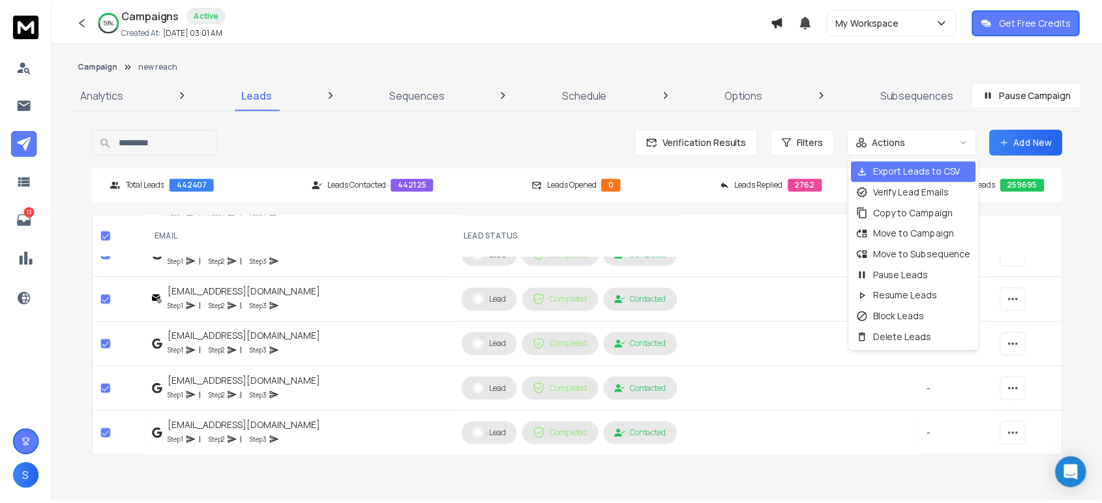
scroll to position [2055, 0]
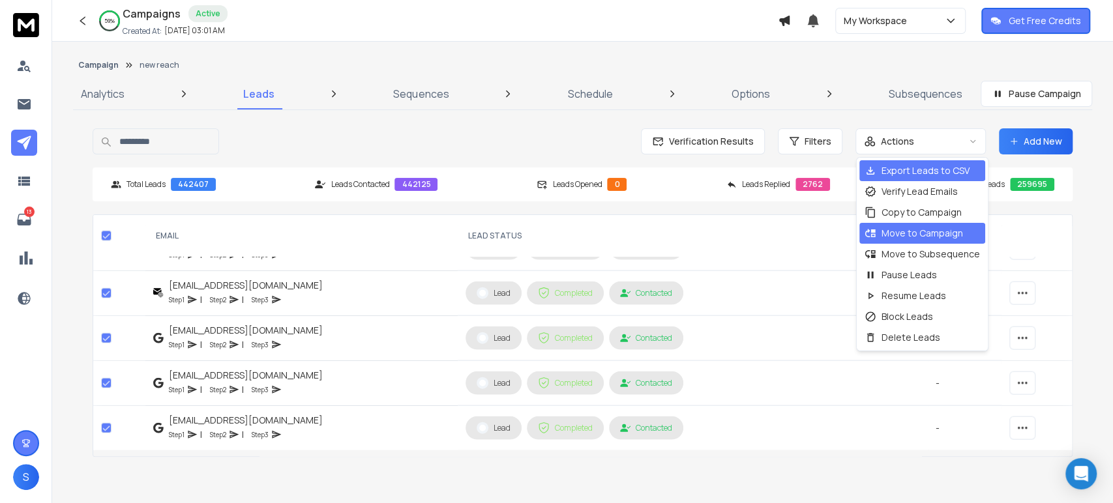
click at [1088, 216] on div "Verification Results Filters Actions Add New Total Leads 442407 Leads Contacted…" at bounding box center [582, 291] width 1019 height 336
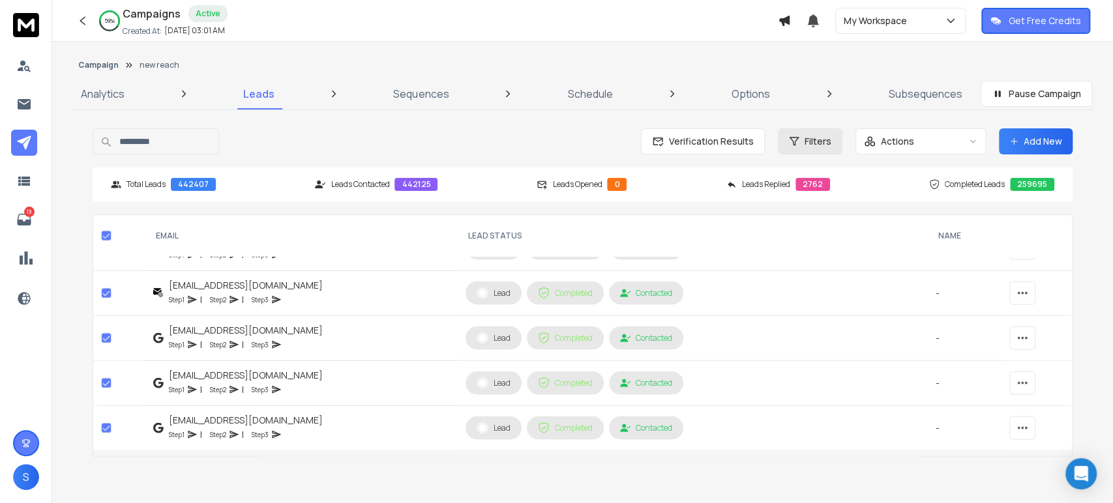
click at [799, 145] on icon "button" at bounding box center [794, 141] width 10 height 10
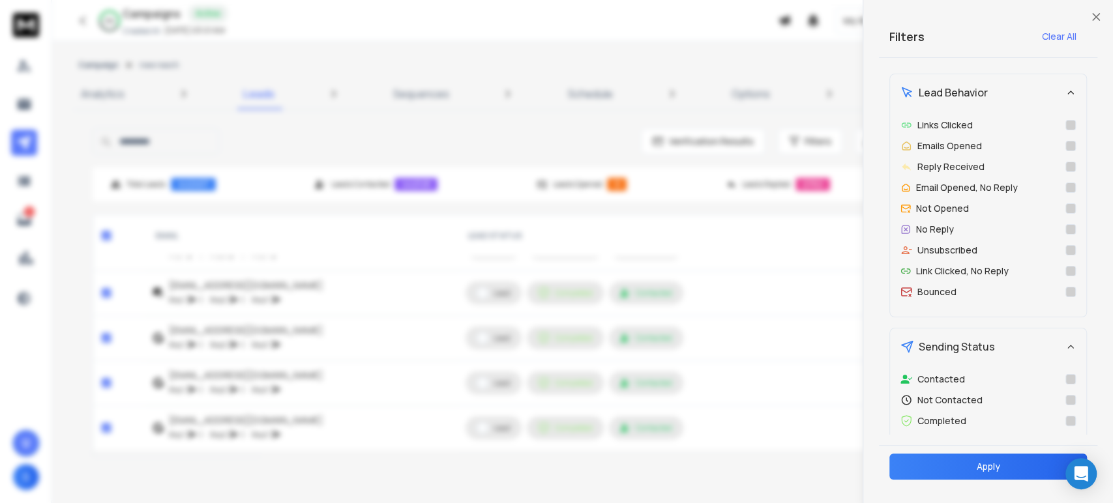
click at [748, 211] on div at bounding box center [556, 251] width 1113 height 503
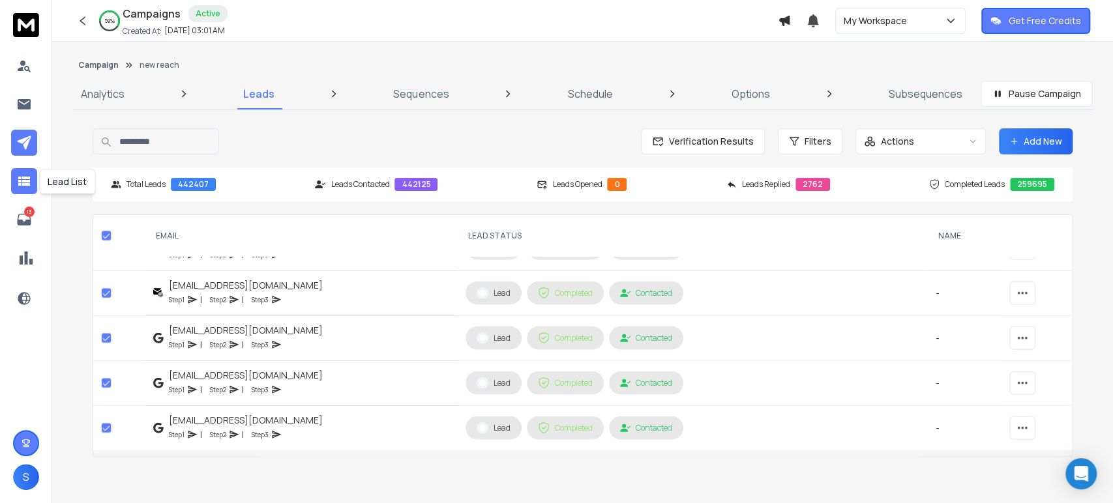
click at [23, 186] on icon at bounding box center [24, 181] width 16 height 16
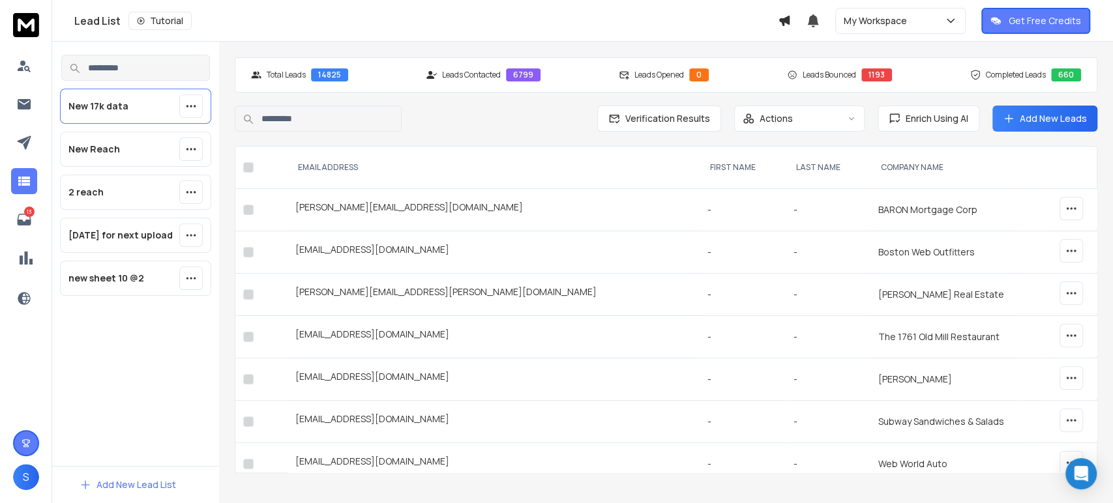
click at [121, 267] on div "new sheet 10 @2" at bounding box center [135, 278] width 151 height 35
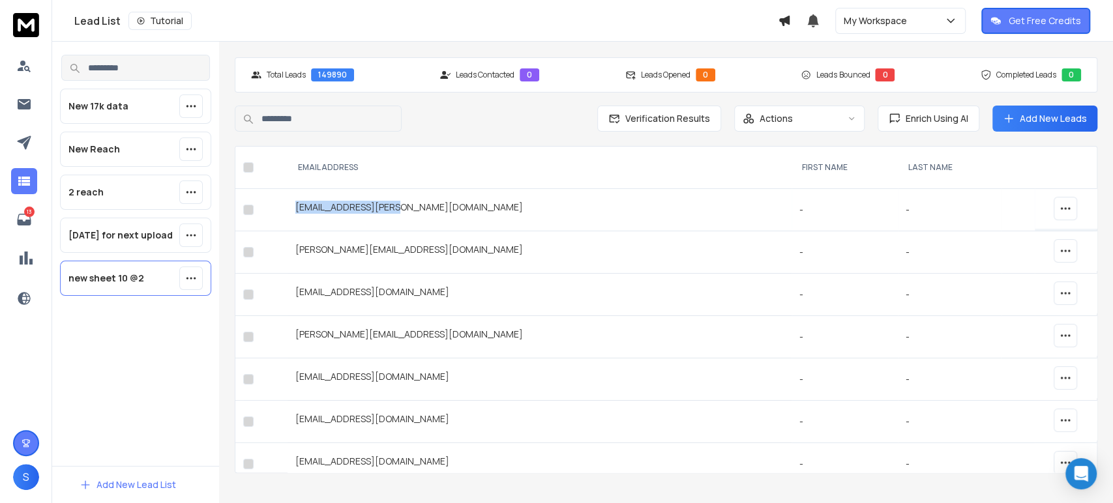
drag, startPoint x: 293, startPoint y: 202, endPoint x: 402, endPoint y: 214, distance: 109.5
click at [402, 214] on td "[EMAIL_ADDRESS][PERSON_NAME][DOMAIN_NAME]" at bounding box center [539, 210] width 504 height 42
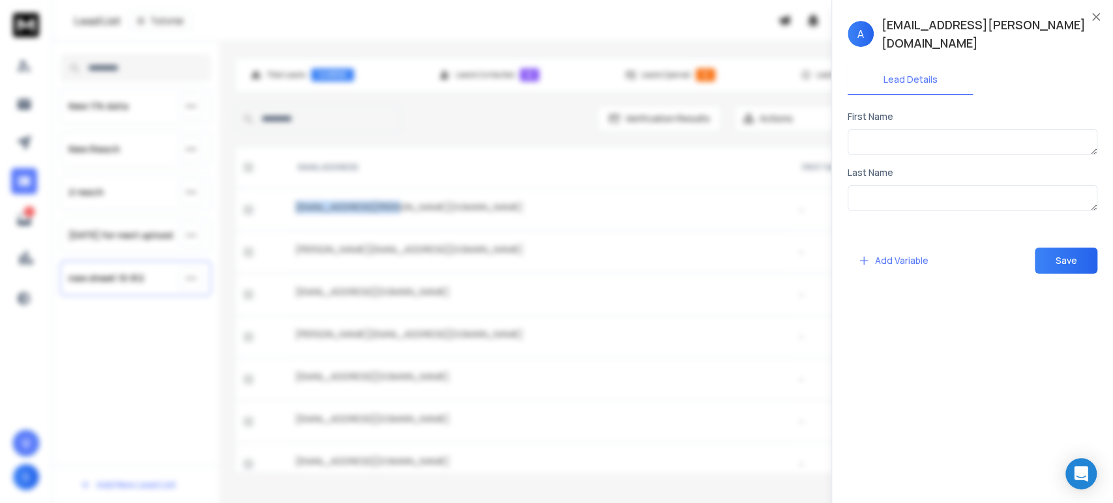
copy div "[EMAIL_ADDRESS][PERSON_NAME][DOMAIN_NAME]"
click at [68, 182] on div at bounding box center [556, 251] width 1113 height 503
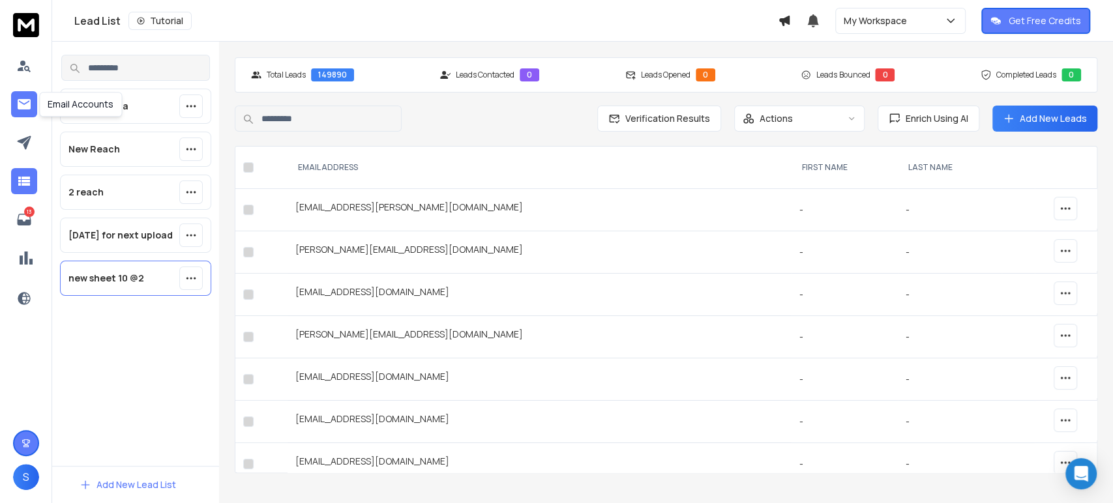
click at [29, 98] on icon at bounding box center [24, 104] width 16 height 16
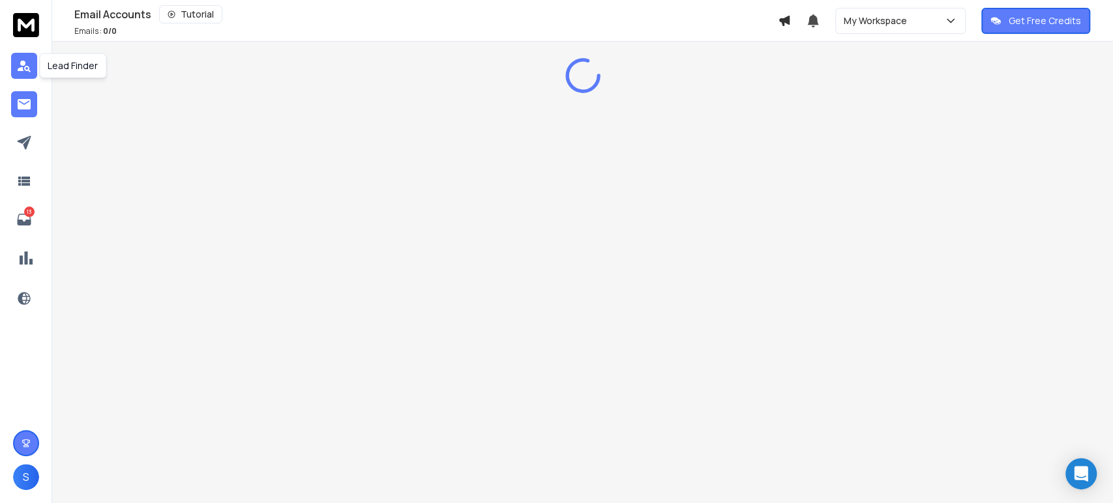
click at [29, 70] on icon at bounding box center [24, 66] width 16 height 16
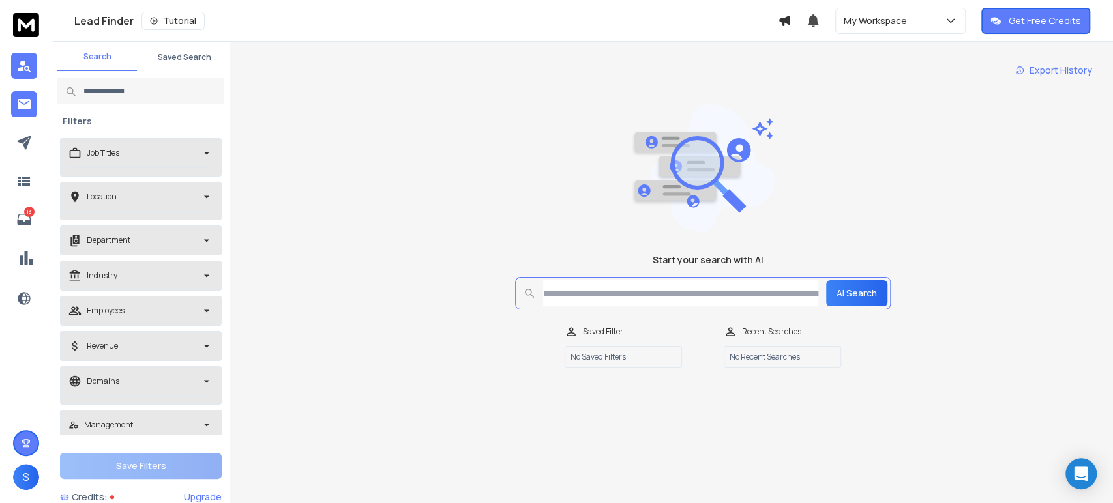
drag, startPoint x: 25, startPoint y: 86, endPoint x: 25, endPoint y: 93, distance: 7.2
click at [25, 87] on div "13" at bounding box center [26, 184] width 30 height 263
click at [25, 95] on link at bounding box center [24, 104] width 26 height 26
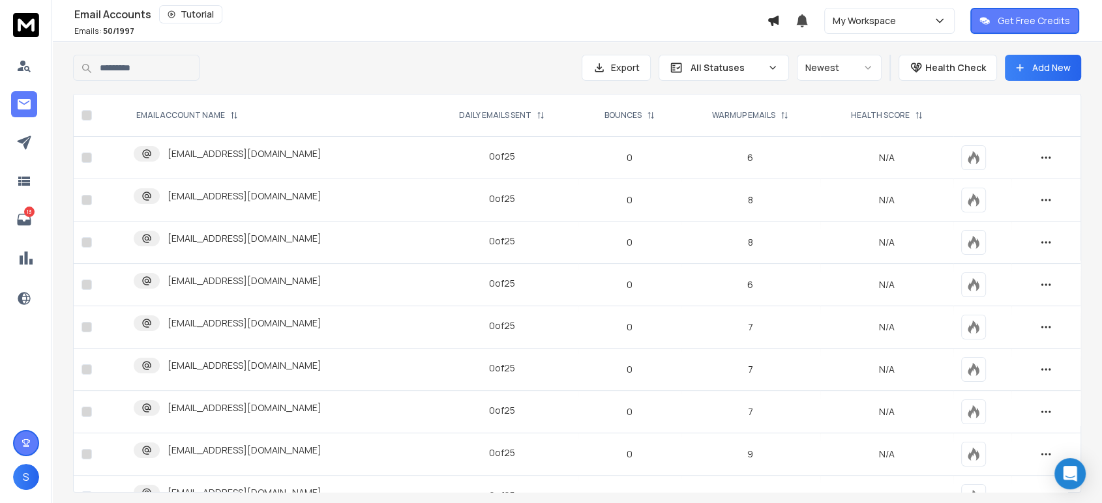
click at [540, 113] on icon at bounding box center [539, 113] width 2 height 1
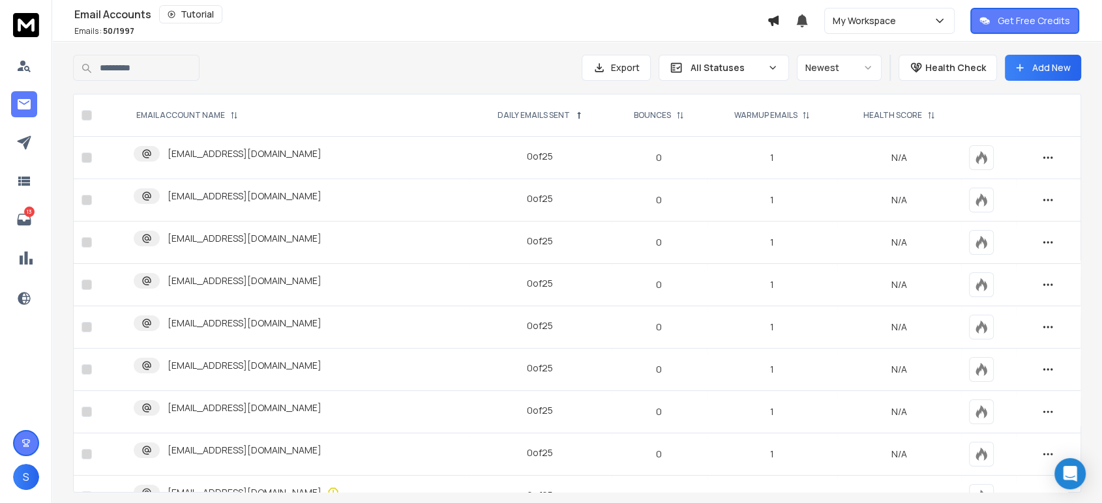
click at [577, 113] on icon at bounding box center [578, 115] width 3 height 7
click at [676, 115] on icon at bounding box center [680, 115] width 8 height 8
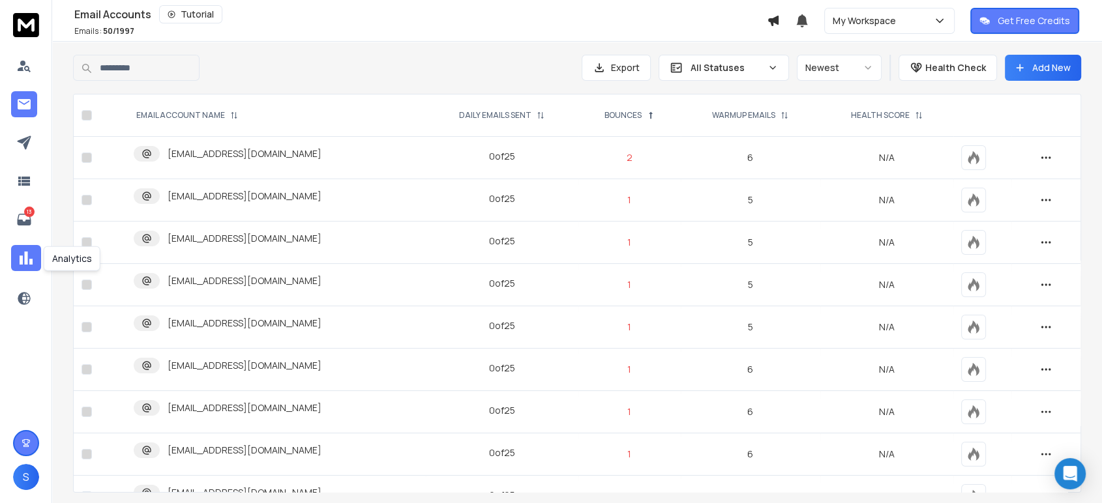
click at [22, 250] on icon at bounding box center [26, 258] width 20 height 20
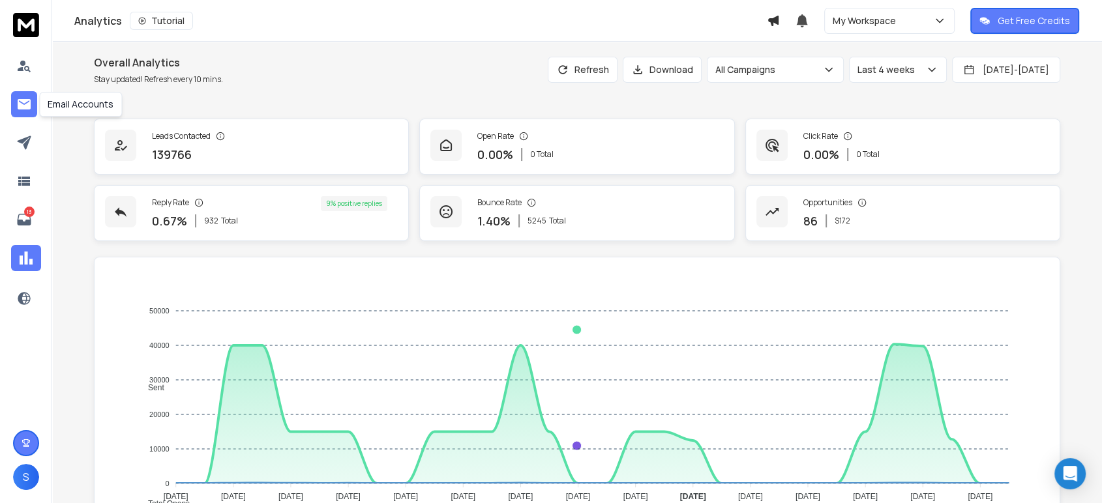
click at [22, 106] on icon at bounding box center [24, 104] width 13 height 10
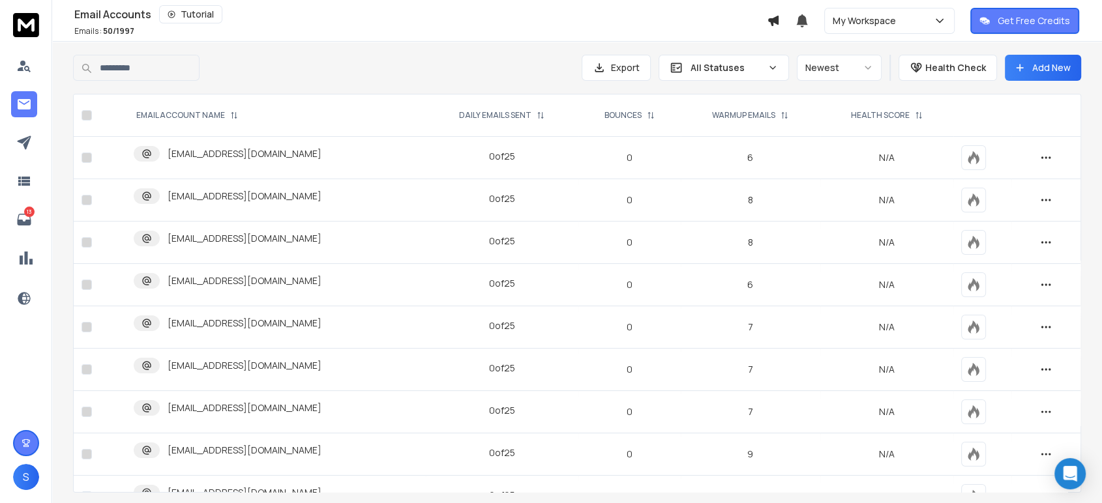
click at [819, 66] on button "Newest" at bounding box center [839, 68] width 85 height 26
click at [735, 95] on th "WARMUP EMAILS" at bounding box center [751, 116] width 140 height 42
click at [746, 75] on div "All Statuses" at bounding box center [723, 68] width 130 height 26
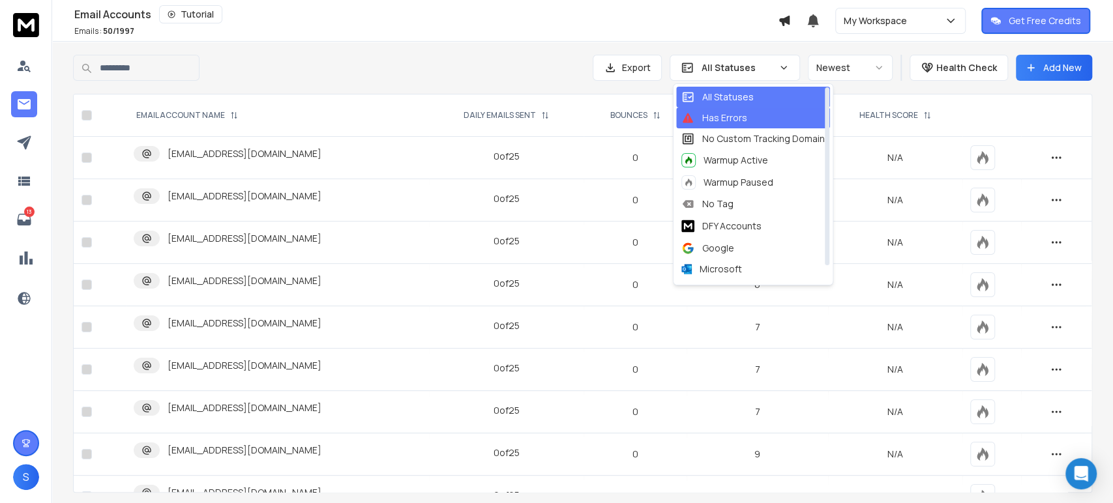
click at [737, 111] on div "Has Errors" at bounding box center [714, 117] width 66 height 13
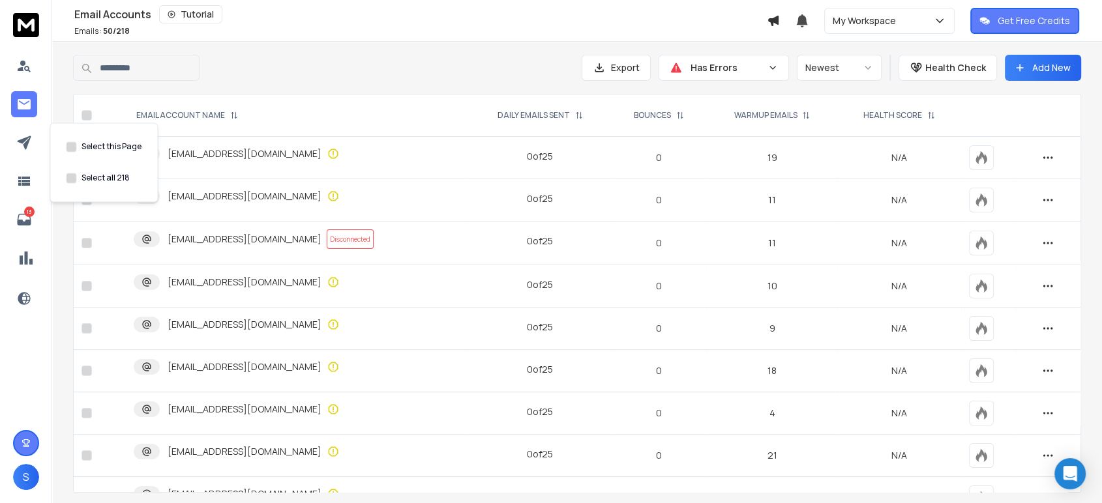
click at [70, 177] on button "Select this Page" at bounding box center [71, 178] width 10 height 10
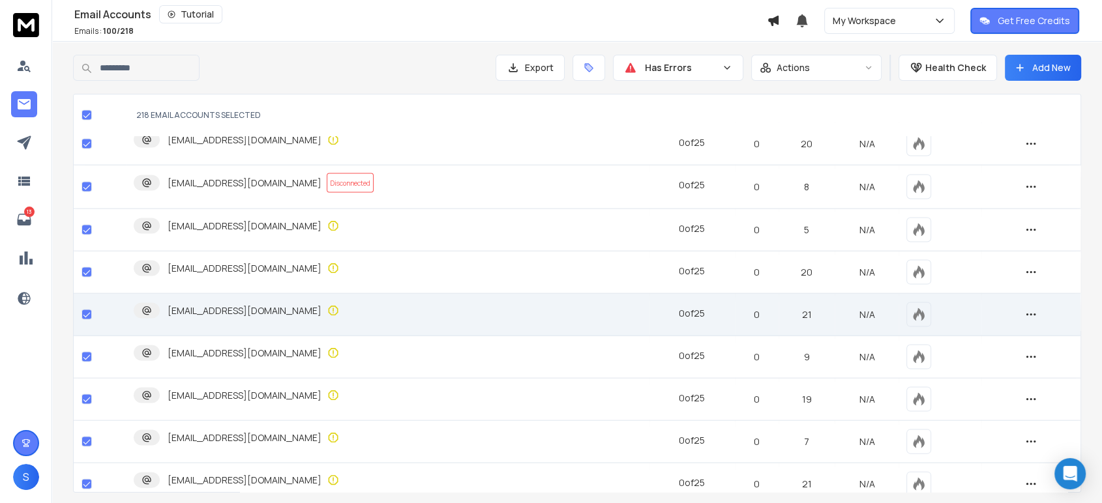
scroll to position [3106, 0]
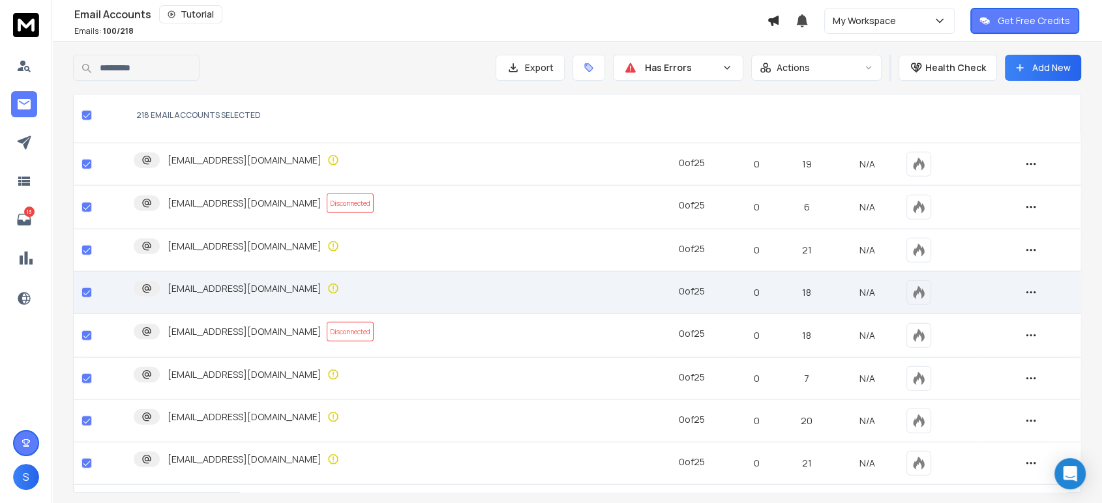
click at [265, 282] on p "[EMAIL_ADDRESS][DOMAIN_NAME]" at bounding box center [245, 288] width 154 height 13
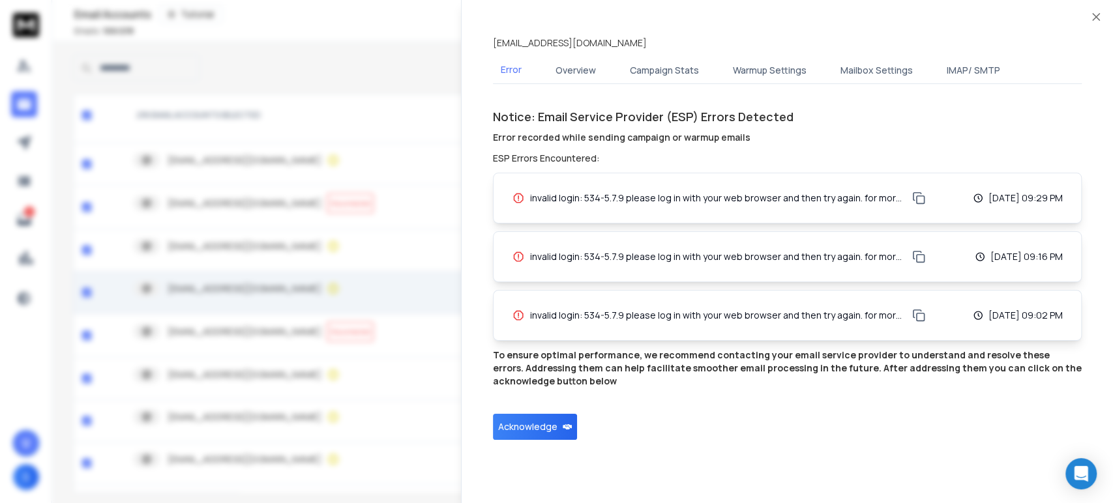
click at [265, 279] on div at bounding box center [556, 251] width 1113 height 503
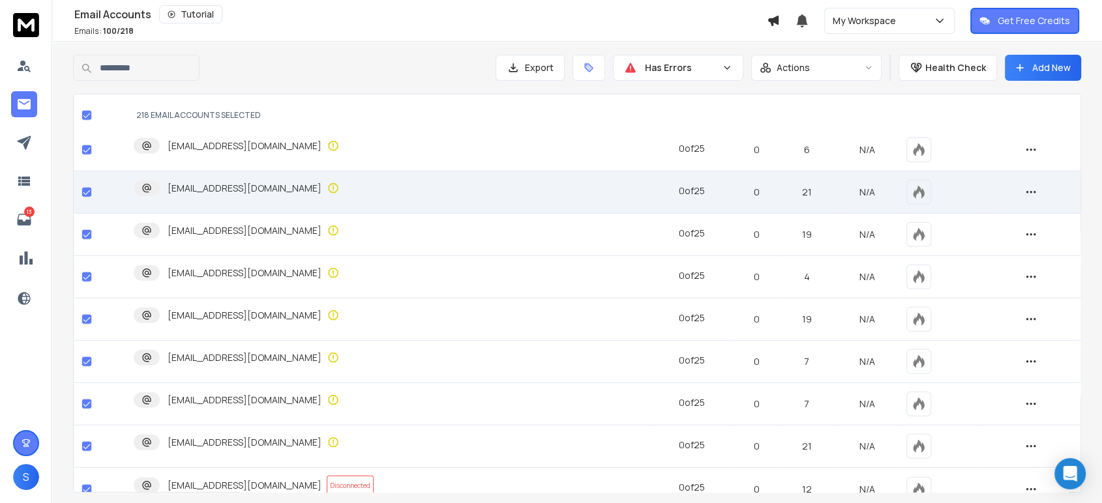
scroll to position [3614, 0]
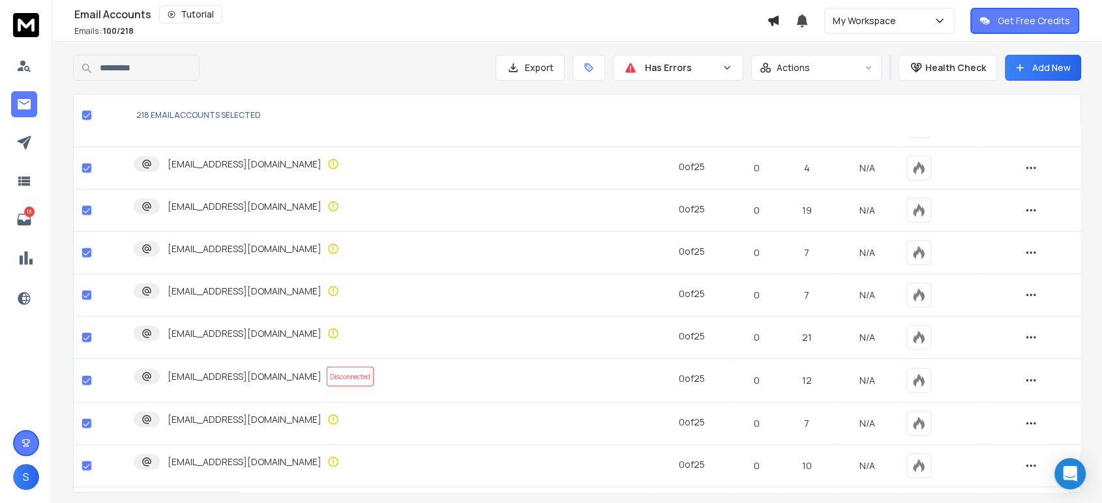
click at [266, 285] on p "[EMAIL_ADDRESS][DOMAIN_NAME]" at bounding box center [245, 291] width 154 height 13
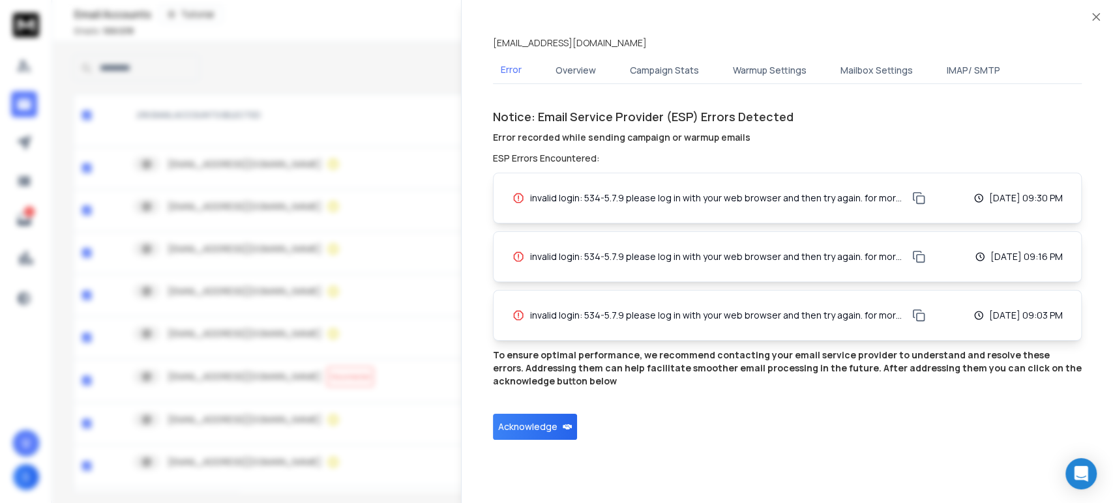
click at [266, 284] on div at bounding box center [556, 251] width 1113 height 503
